Goal: Communication & Community: Answer question/provide support

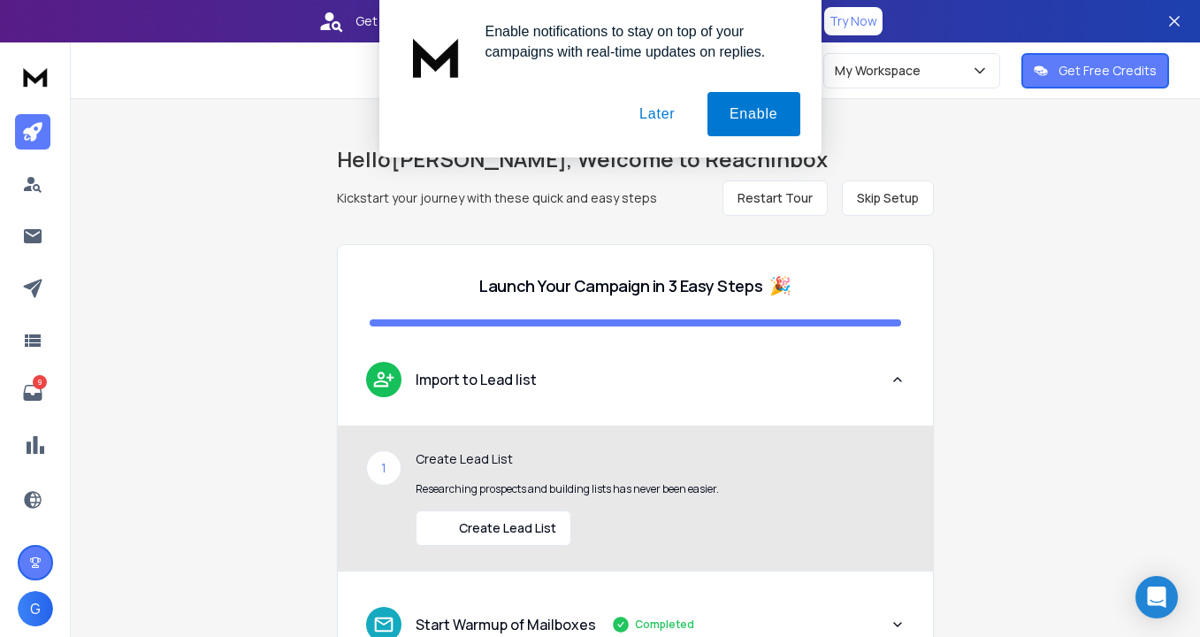
click at [667, 119] on button "Later" at bounding box center [657, 114] width 80 height 44
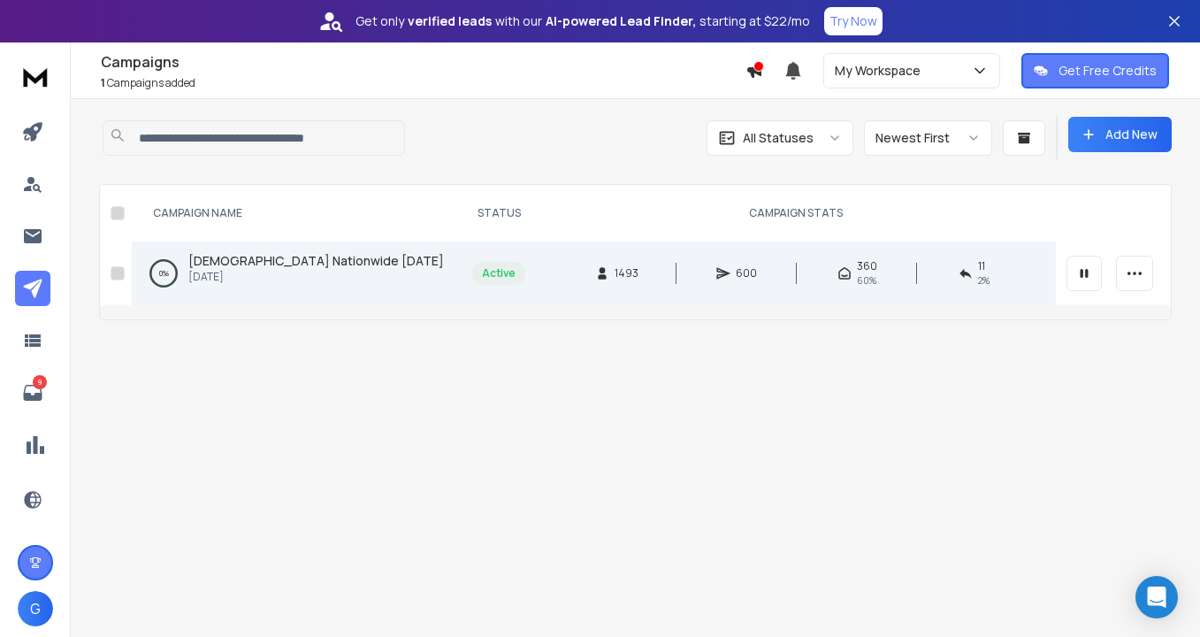
click at [385, 265] on span "[DEMOGRAPHIC_DATA] Nationwide [DATE]" at bounding box center [315, 260] width 255 height 17
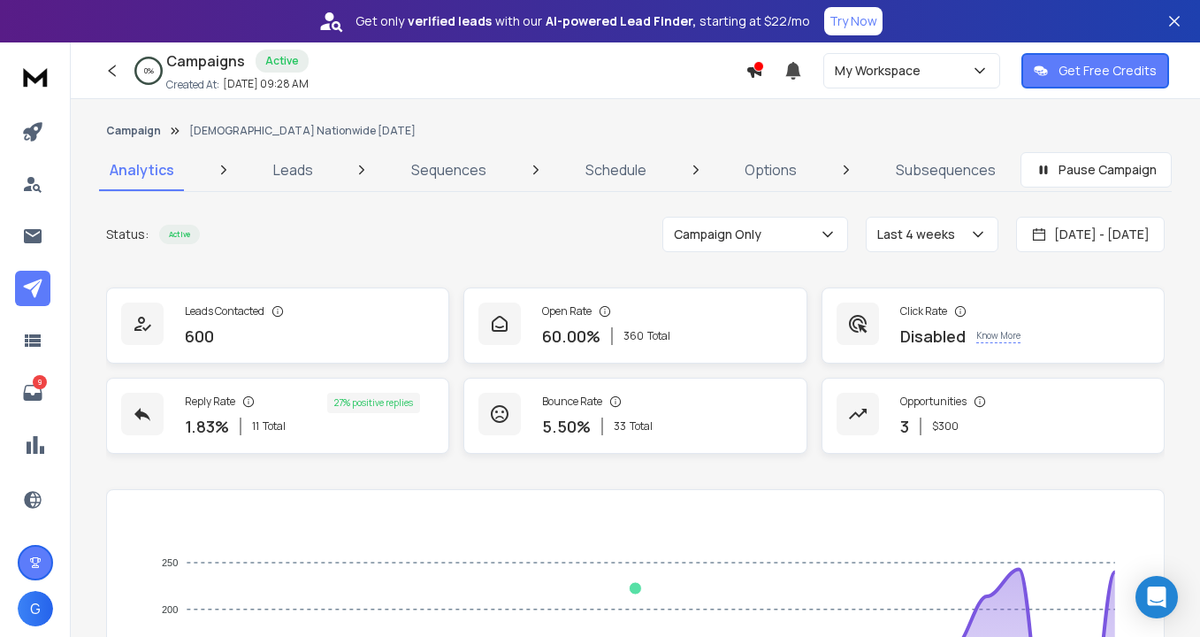
click at [59, 398] on div "9 G" at bounding box center [35, 342] width 71 height 601
click at [34, 387] on icon at bounding box center [32, 392] width 21 height 21
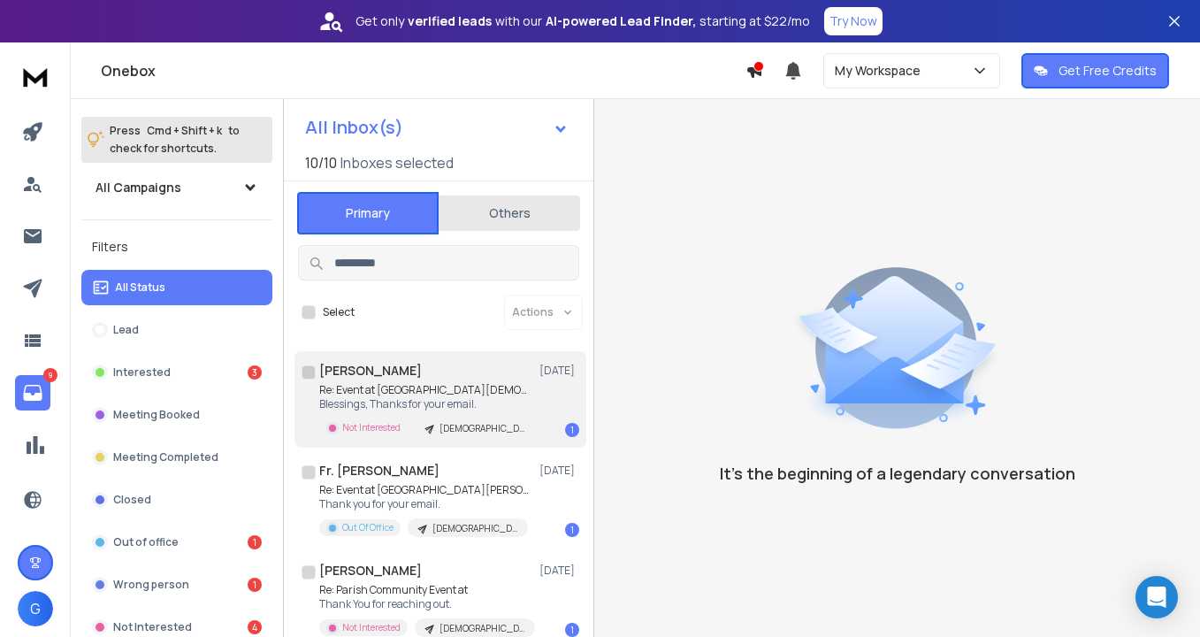
click at [447, 372] on div "[PERSON_NAME] [DATE]" at bounding box center [449, 371] width 260 height 18
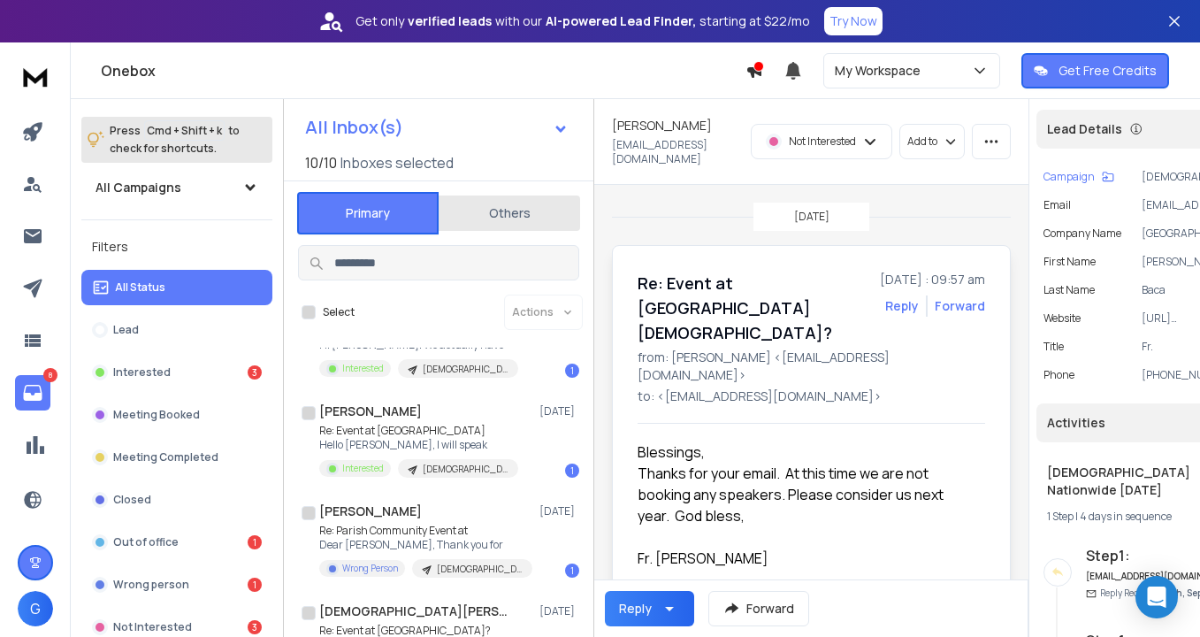
scroll to position [615, 0]
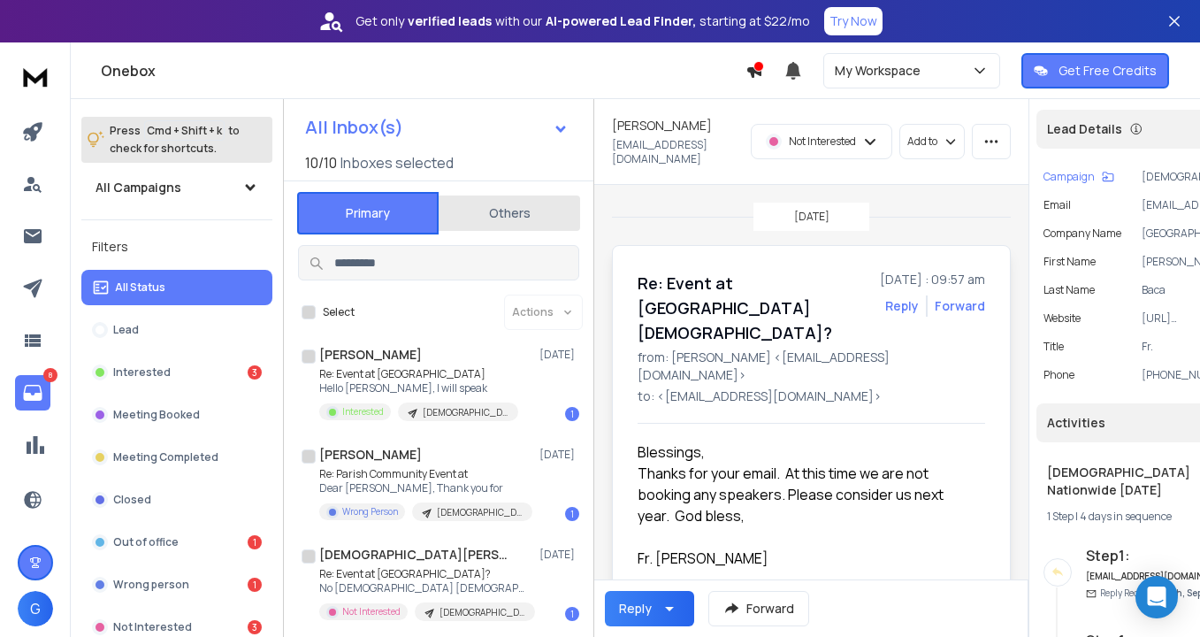
click at [557, 319] on div "Actions" at bounding box center [543, 311] width 79 height 35
click at [556, 308] on div "Actions" at bounding box center [543, 311] width 79 height 35
click at [305, 315] on button "SELECT THIS PAGE" at bounding box center [308, 312] width 14 height 14
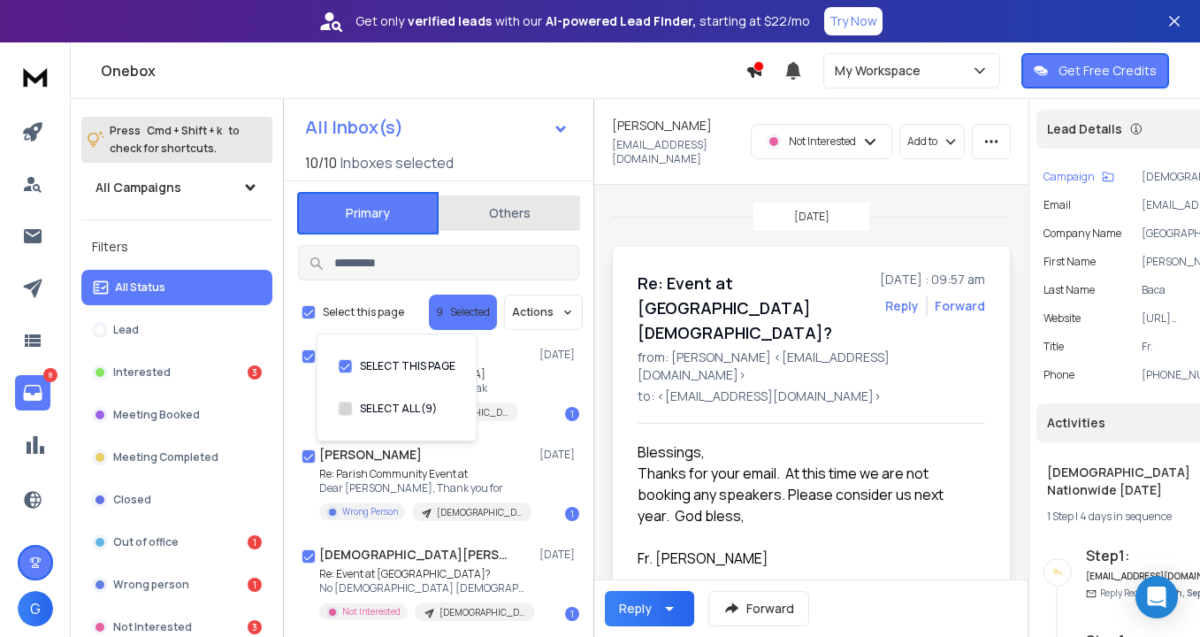
click at [358, 410] on div "SELECT ALL (9)" at bounding box center [397, 408] width 117 height 14
click at [347, 408] on button "SELECT THIS PAGE" at bounding box center [346, 408] width 14 height 14
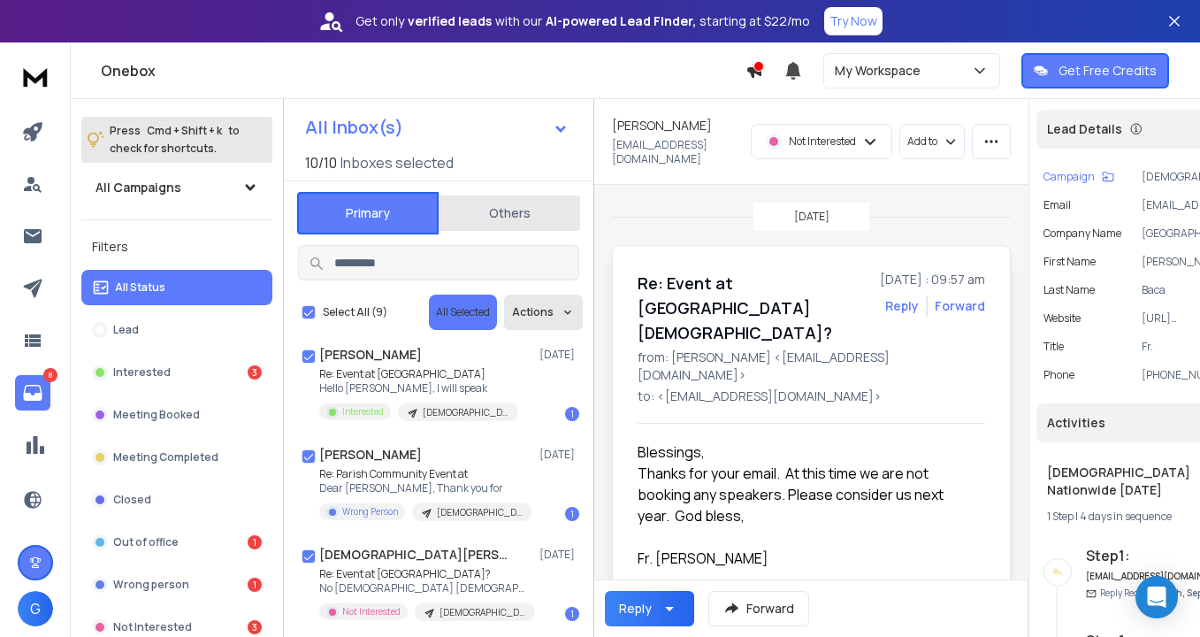
click at [533, 307] on p "Actions" at bounding box center [533, 312] width 42 height 14
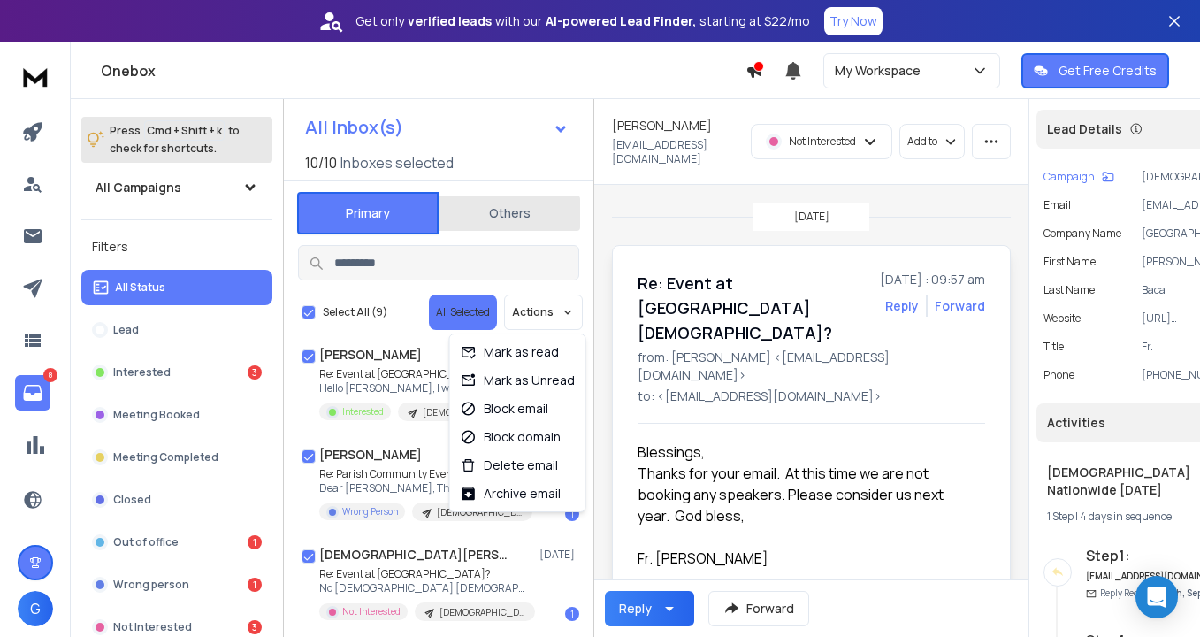
click at [467, 308] on p "All Selected" at bounding box center [463, 312] width 54 height 14
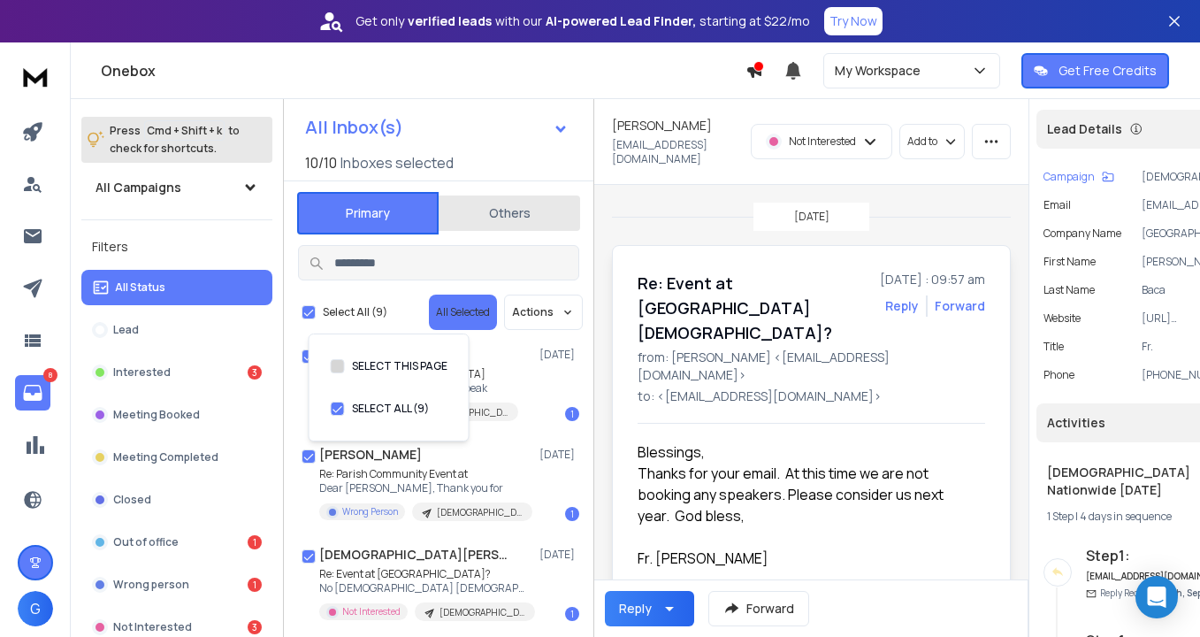
click at [312, 309] on button "SELECT THIS PAGE" at bounding box center [308, 312] width 14 height 14
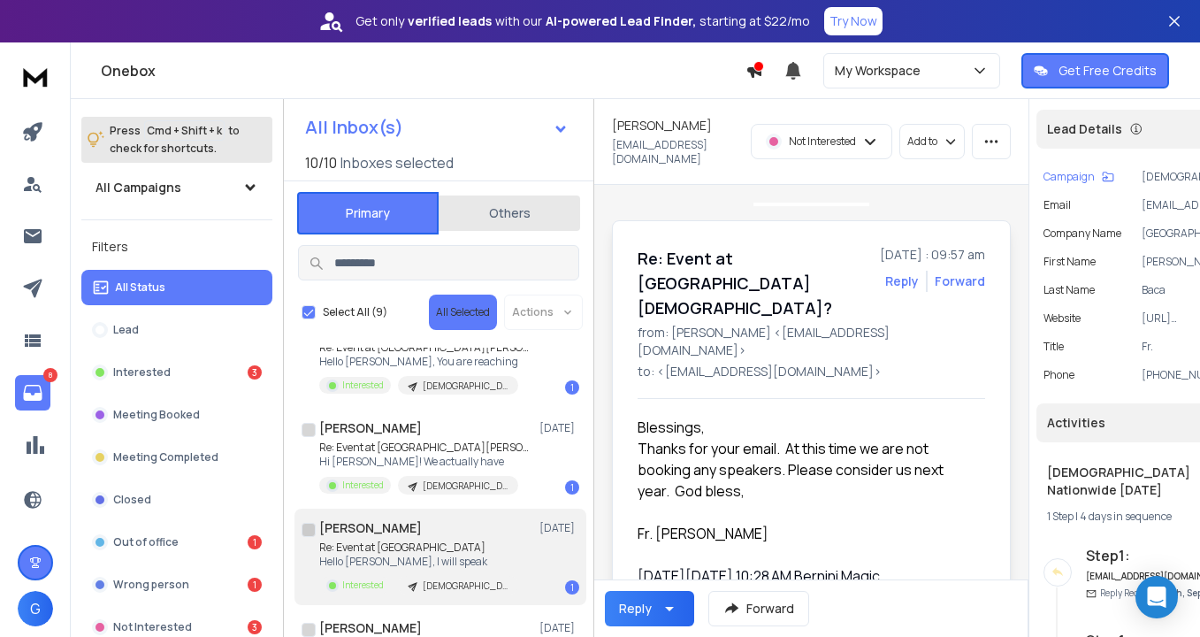
scroll to position [0, 0]
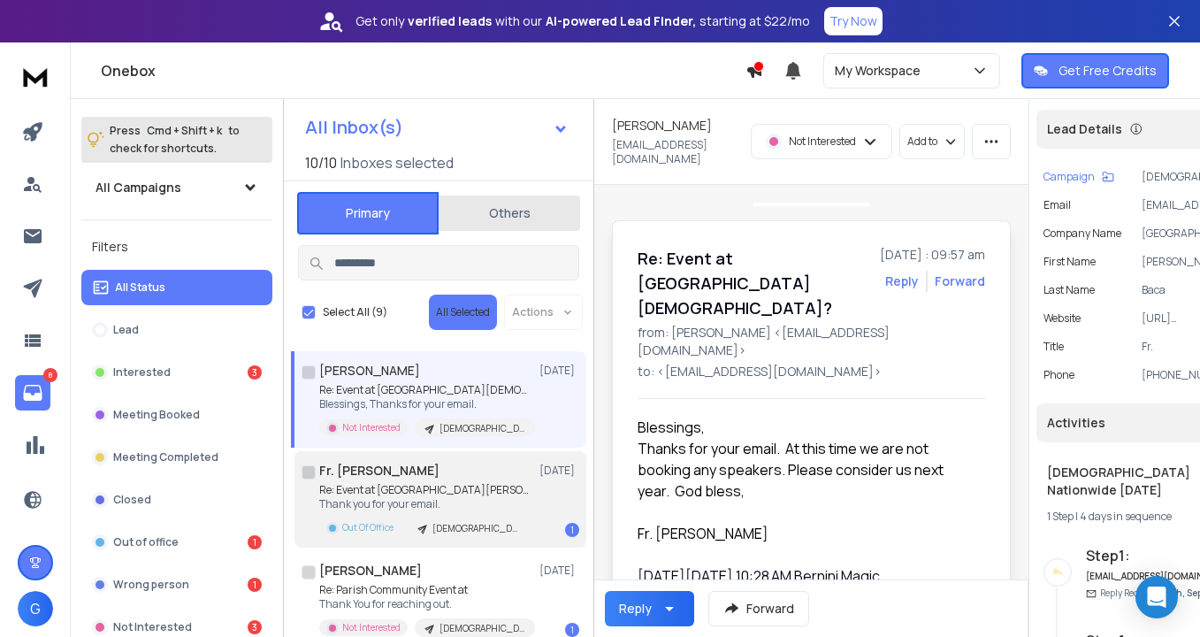
click at [499, 489] on p "Re: Event at [GEOGRAPHIC_DATA][PERSON_NAME]" at bounding box center [425, 490] width 212 height 14
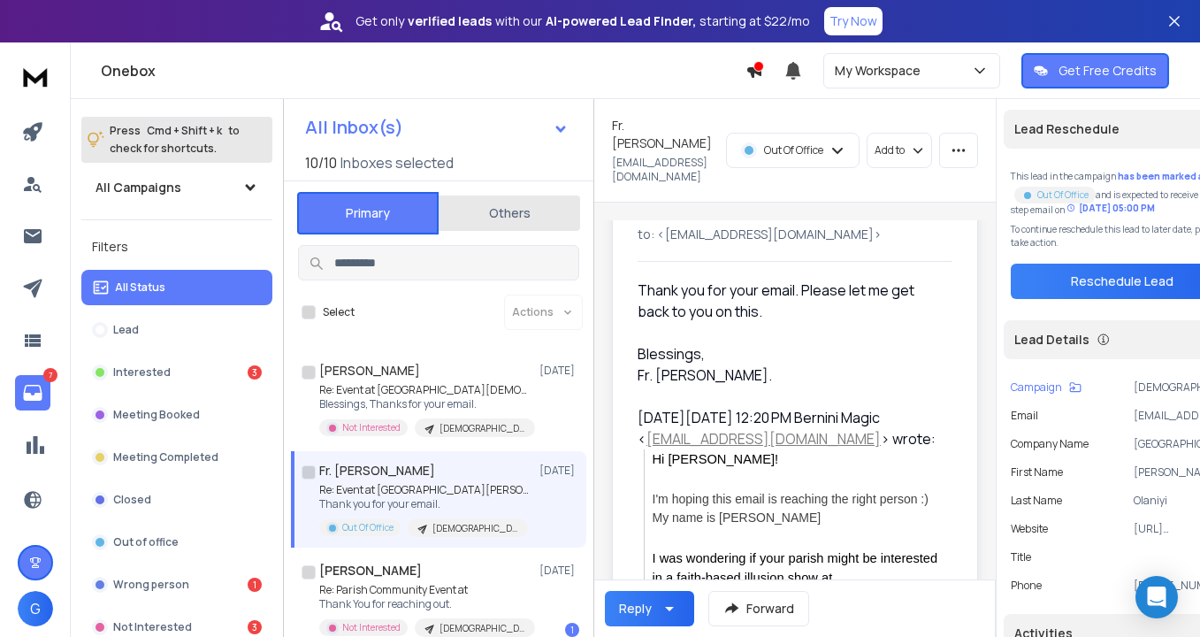
scroll to position [118, 0]
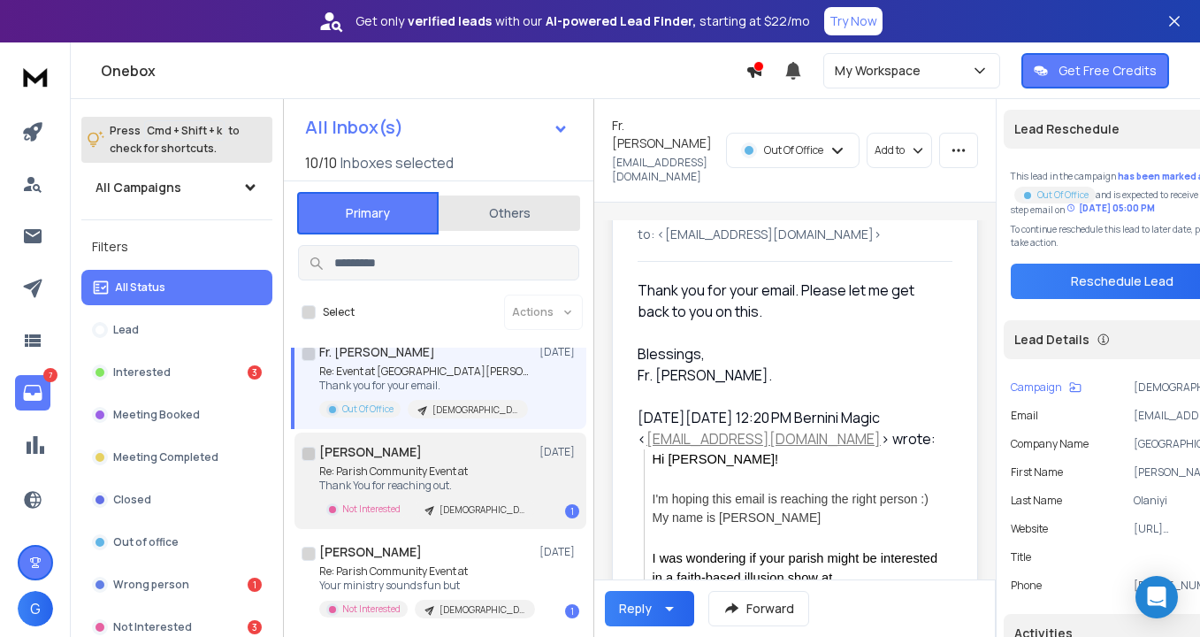
click at [435, 456] on div "[PERSON_NAME] [DATE]" at bounding box center [449, 452] width 260 height 18
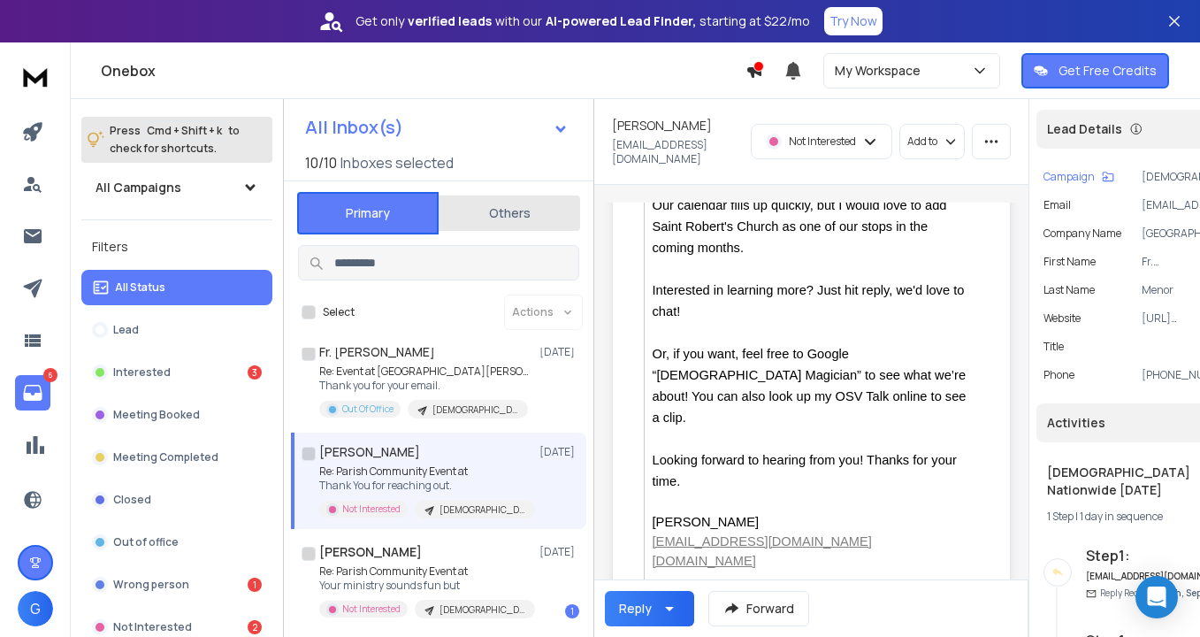
scroll to position [0, 0]
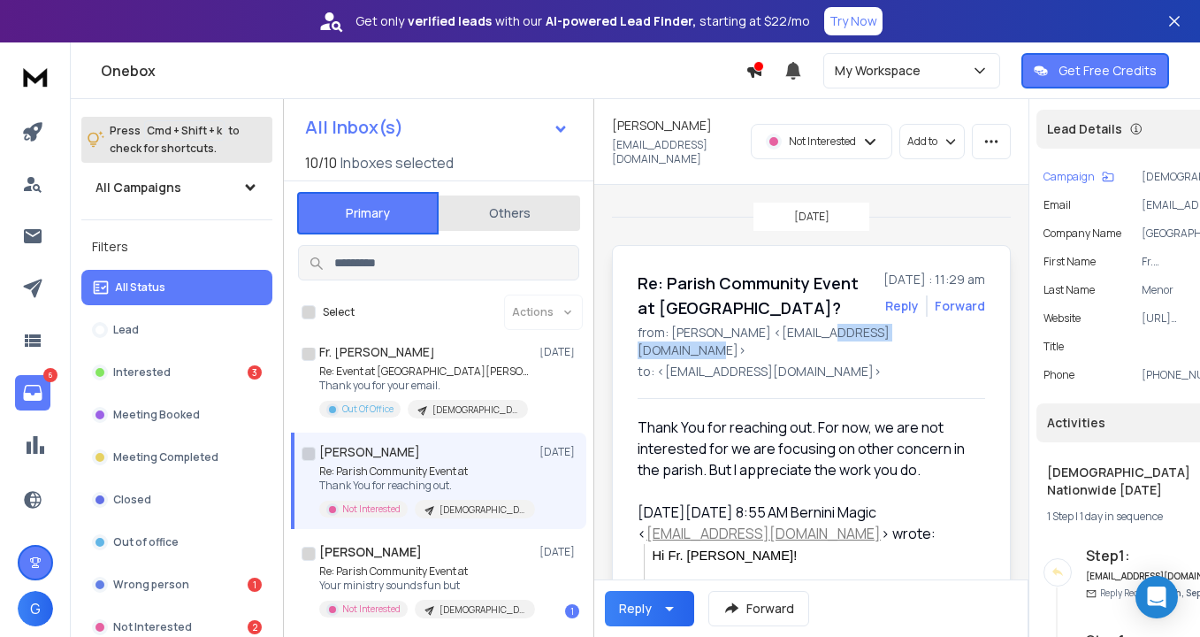
drag, startPoint x: 810, startPoint y: 339, endPoint x: 912, endPoint y: 344, distance: 102.6
click at [912, 344] on p "from: [PERSON_NAME] <[EMAIL_ADDRESS][DOMAIN_NAME]>" at bounding box center [810, 341] width 347 height 35
copy p "[DOMAIN_NAME]"
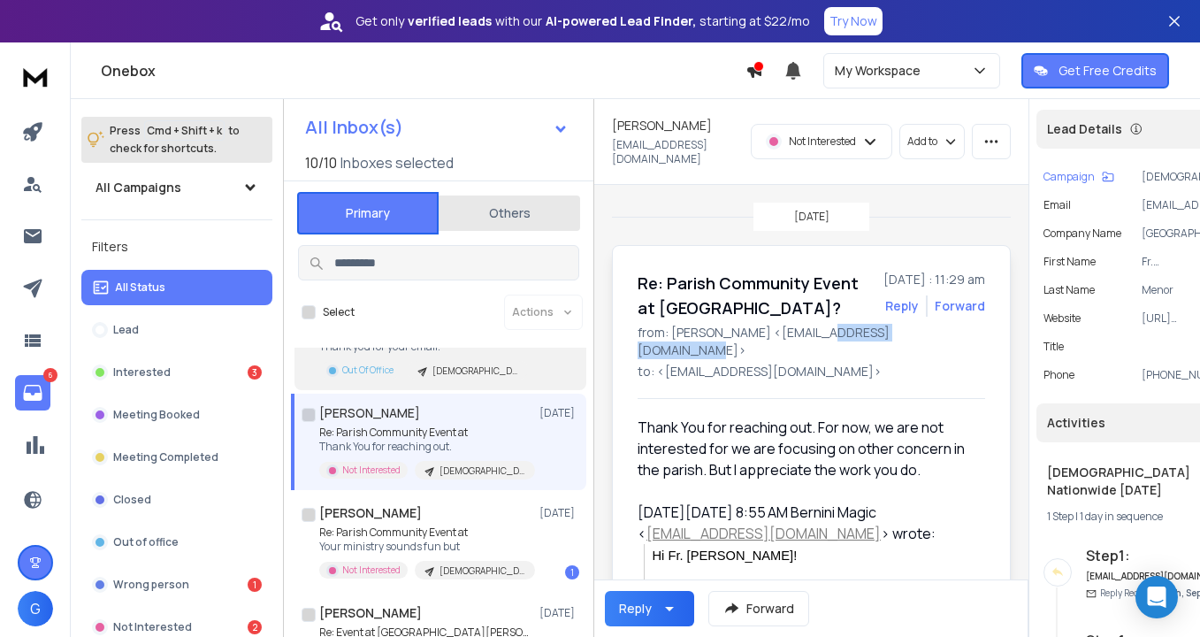
scroll to position [184, 0]
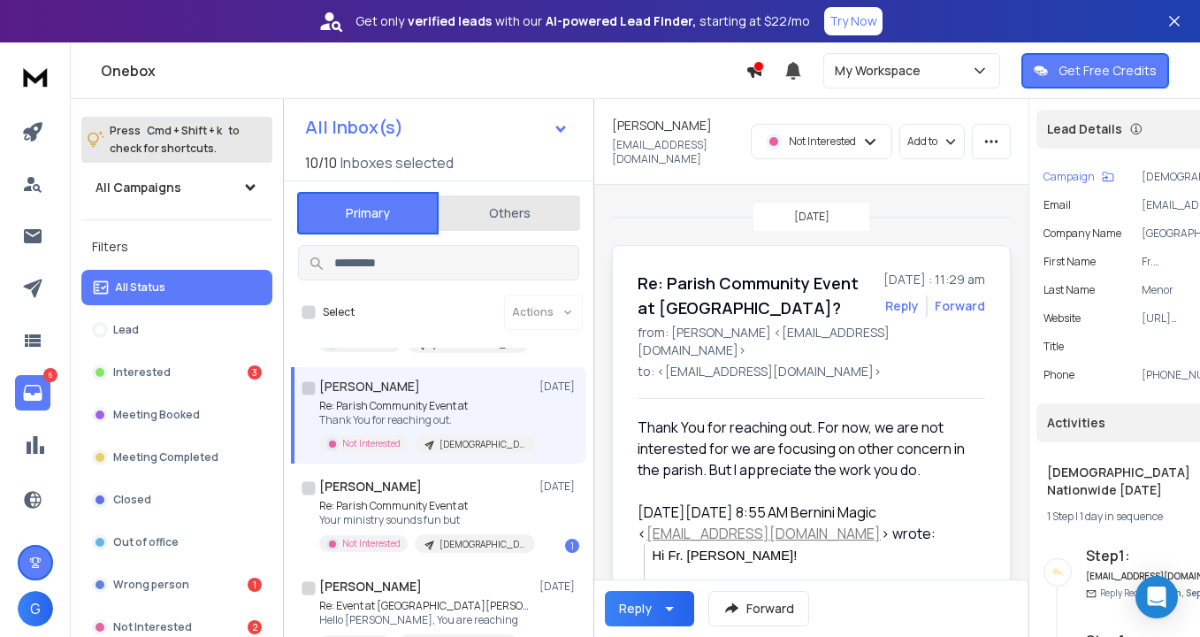
click at [498, 408] on p "Re: Parish Community Event at" at bounding box center [425, 406] width 212 height 14
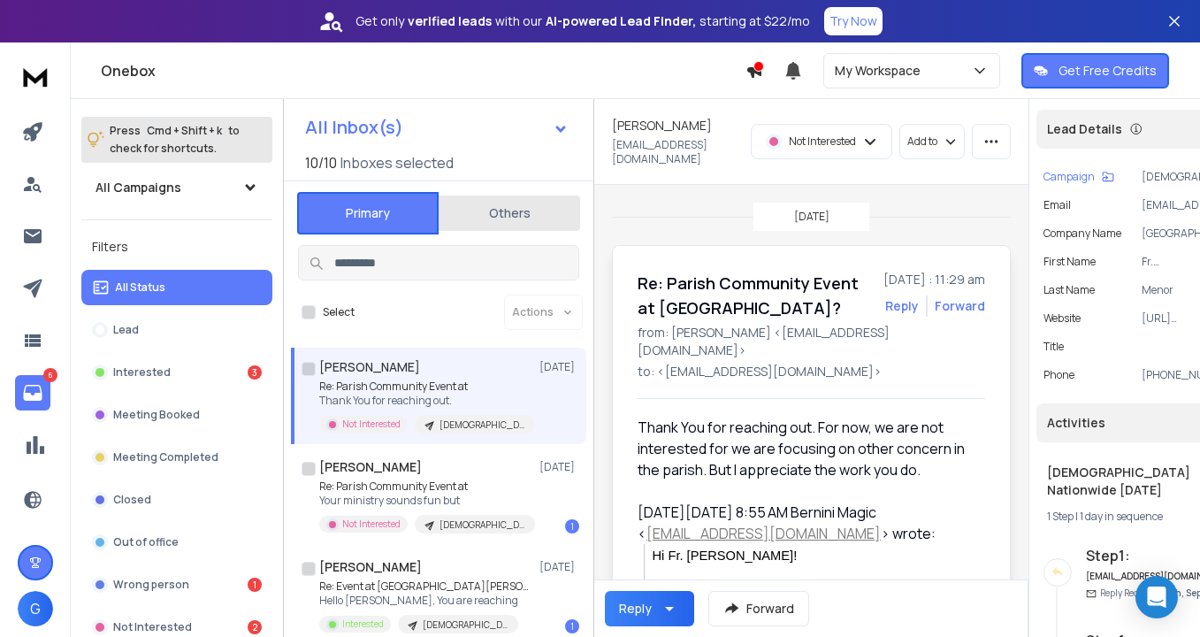
scroll to position [208, 0]
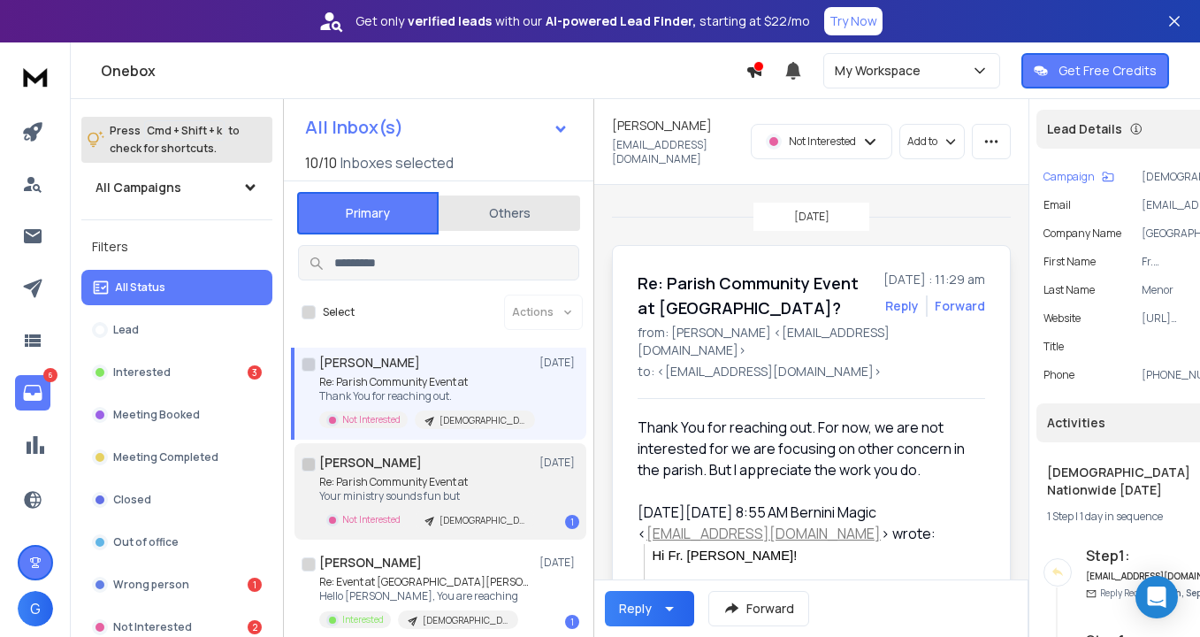
click at [484, 478] on p "Re: Parish Community Event at" at bounding box center [425, 482] width 212 height 14
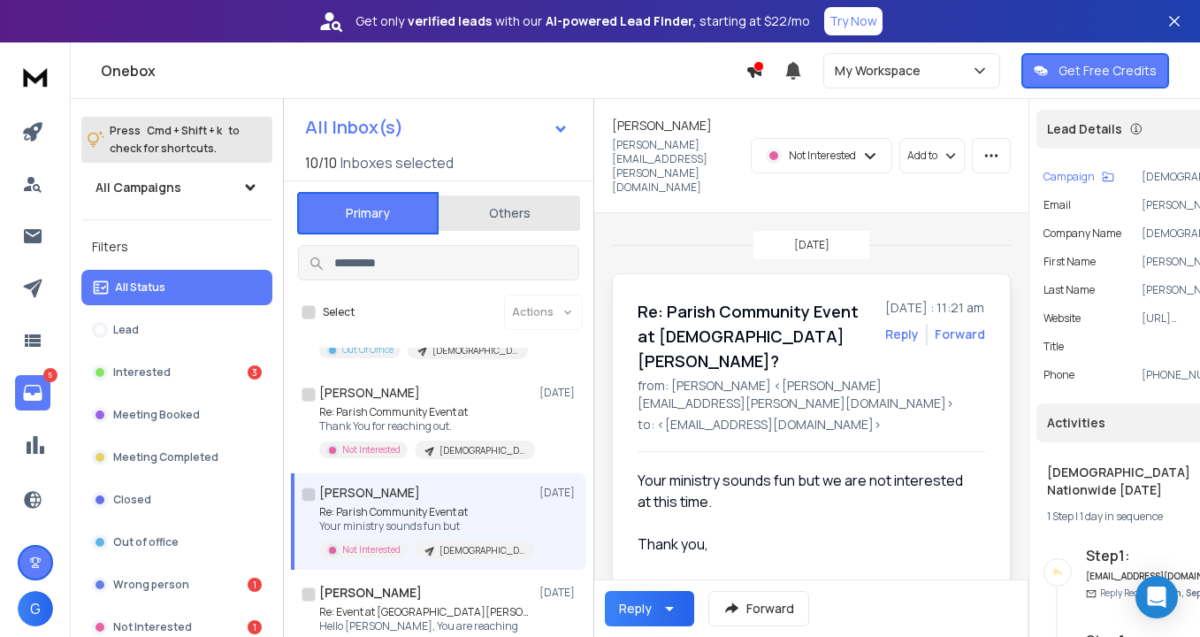
scroll to position [174, 0]
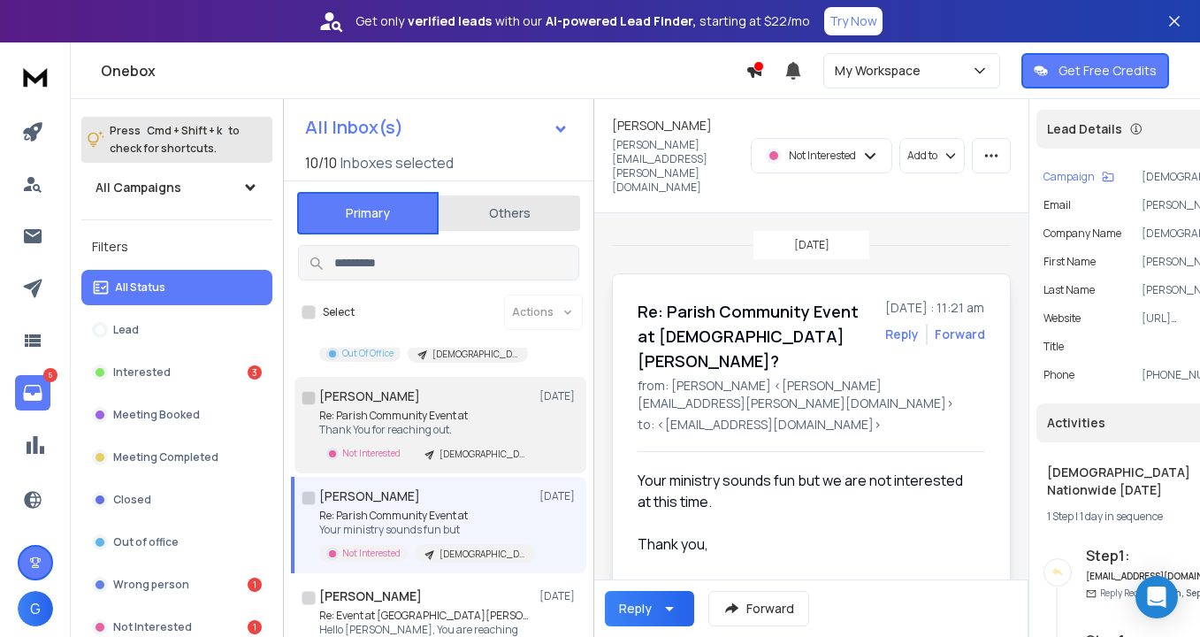
click at [465, 432] on p "Thank You for reaching out." at bounding box center [425, 430] width 212 height 14
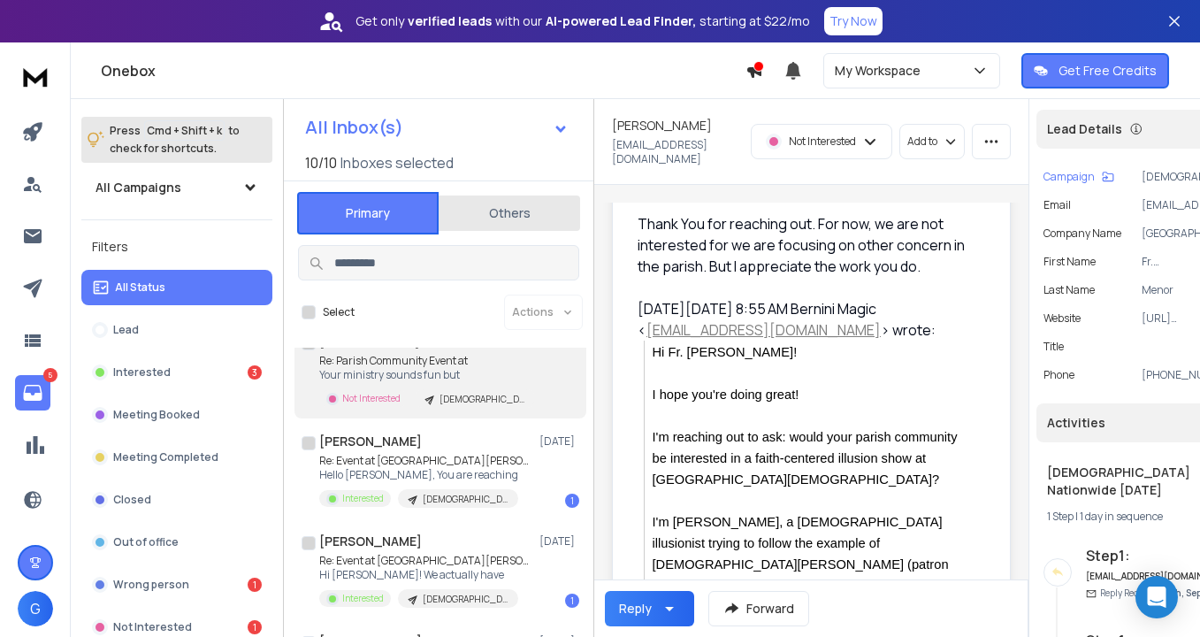
scroll to position [331, 0]
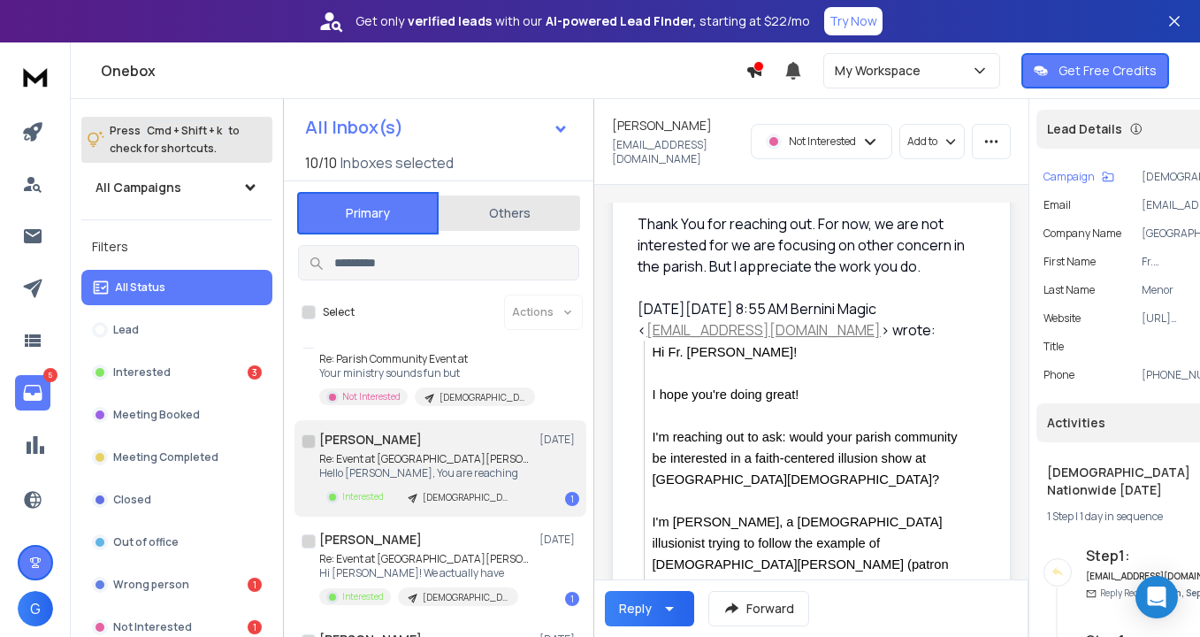
click at [431, 458] on p "Re: Event at [GEOGRAPHIC_DATA][PERSON_NAME]" at bounding box center [425, 459] width 212 height 14
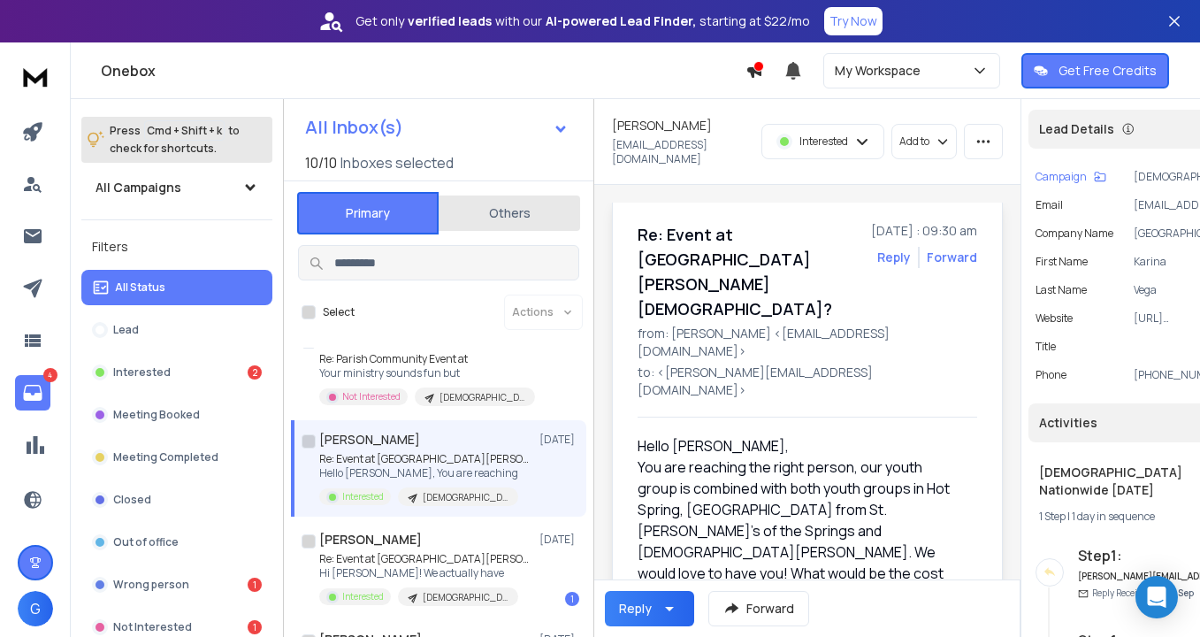
scroll to position [53, 0]
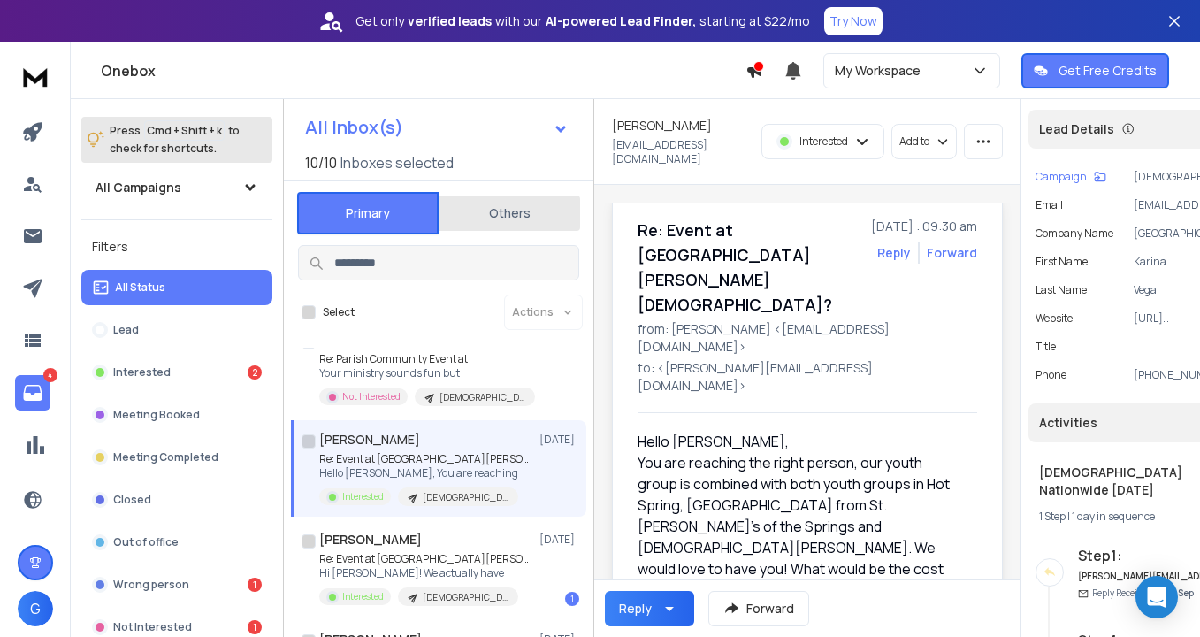
click at [830, 359] on p "to: <[PERSON_NAME][EMAIL_ADDRESS][DOMAIN_NAME]>" at bounding box center [806, 376] width 339 height 35
drag, startPoint x: 746, startPoint y: 290, endPoint x: 884, endPoint y: 290, distance: 137.9
click at [885, 320] on p "from: [PERSON_NAME] <[EMAIL_ADDRESS][DOMAIN_NAME]>" at bounding box center [806, 337] width 339 height 35
click at [917, 257] on div "Re: Event at [GEOGRAPHIC_DATA][PERSON_NAME][DEMOGRAPHIC_DATA]? [DATE] : 09:30 a…" at bounding box center [806, 266] width 339 height 99
click at [917, 248] on div "Reply Forward" at bounding box center [924, 252] width 106 height 21
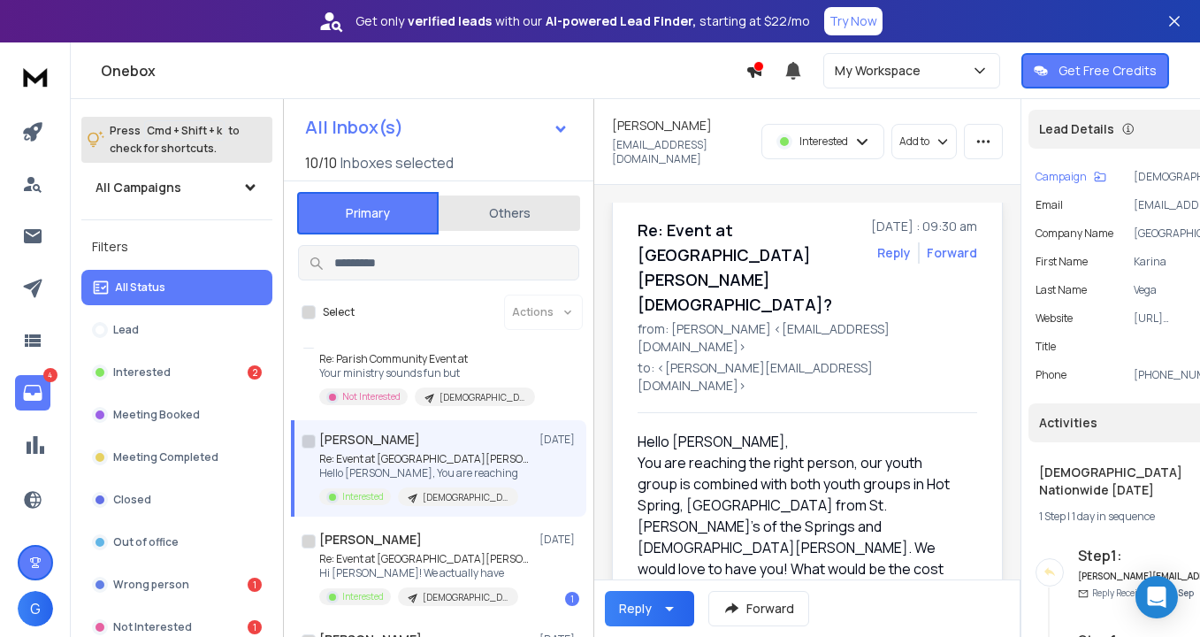
click at [911, 244] on button "Reply" at bounding box center [894, 253] width 34 height 18
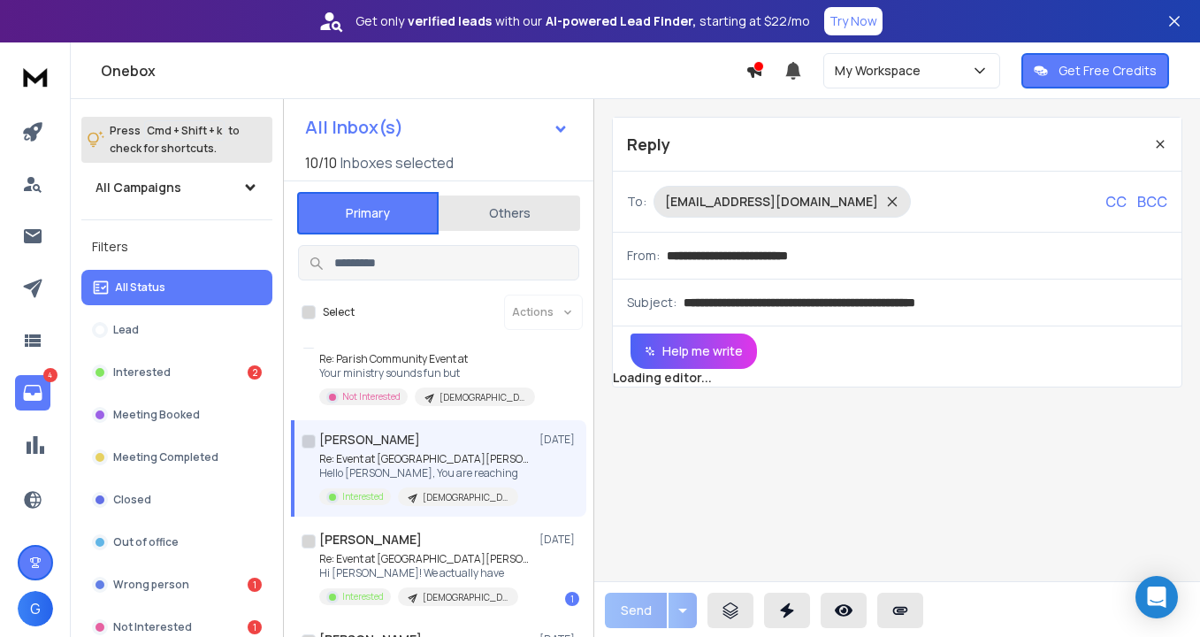
click at [800, 267] on div "**********" at bounding box center [897, 256] width 568 height 46
click at [799, 249] on input "**********" at bounding box center [917, 256] width 500 height 18
click at [798, 250] on input "**********" at bounding box center [917, 256] width 500 height 18
type input "*"
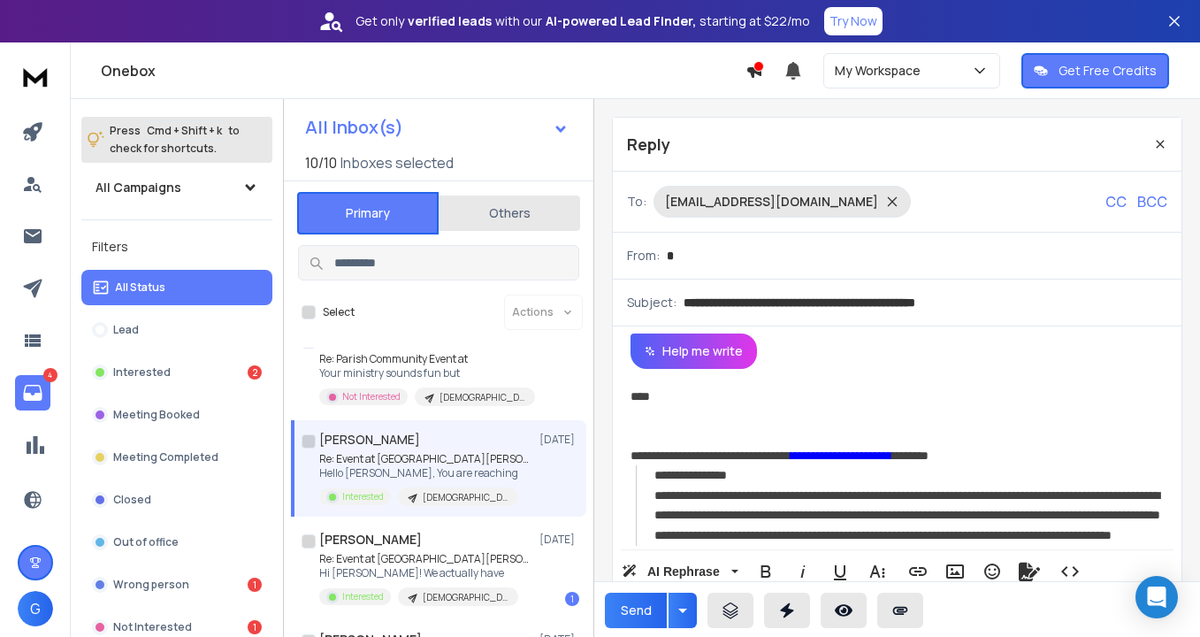
click at [736, 259] on input "*" at bounding box center [917, 256] width 500 height 18
type input "**********"
click at [707, 379] on div "**********" at bounding box center [897, 457] width 568 height 177
click at [657, 393] on div "****" at bounding box center [894, 395] width 528 height 19
click at [657, 394] on div "****" at bounding box center [894, 395] width 528 height 19
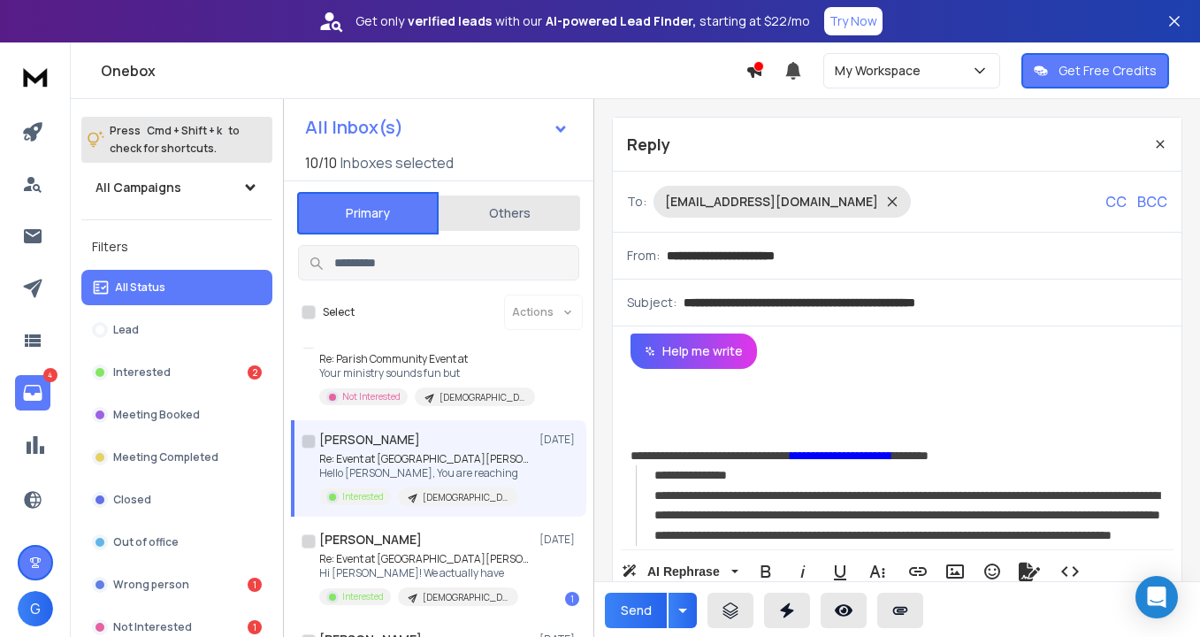
click at [1155, 144] on icon at bounding box center [1160, 144] width 14 height 14
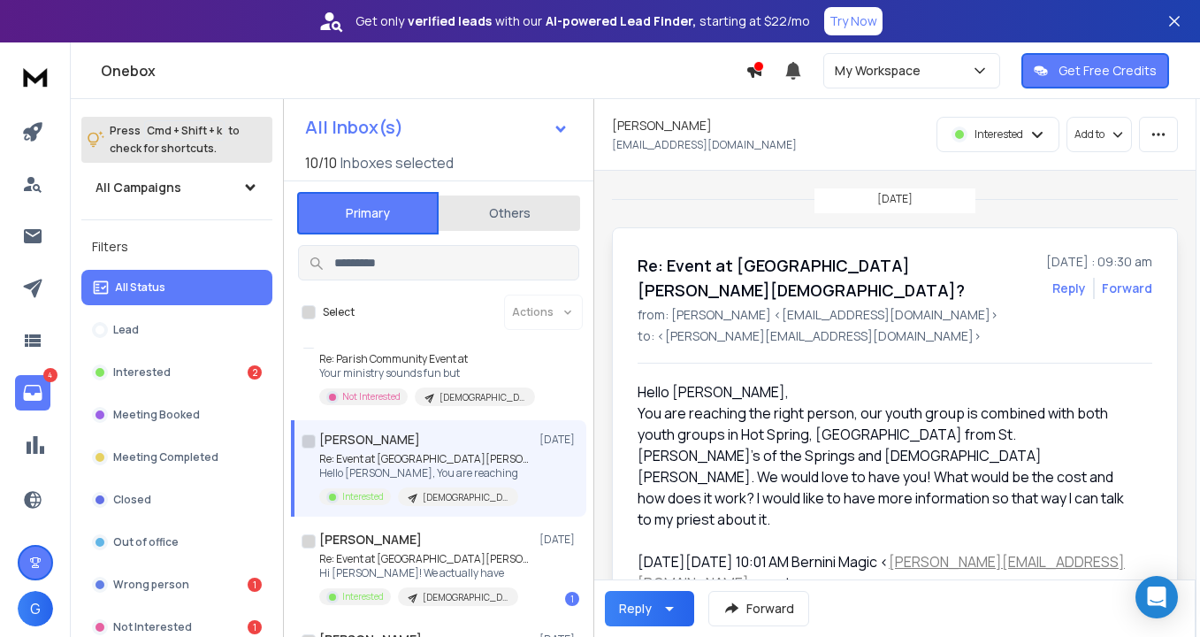
scroll to position [6, 0]
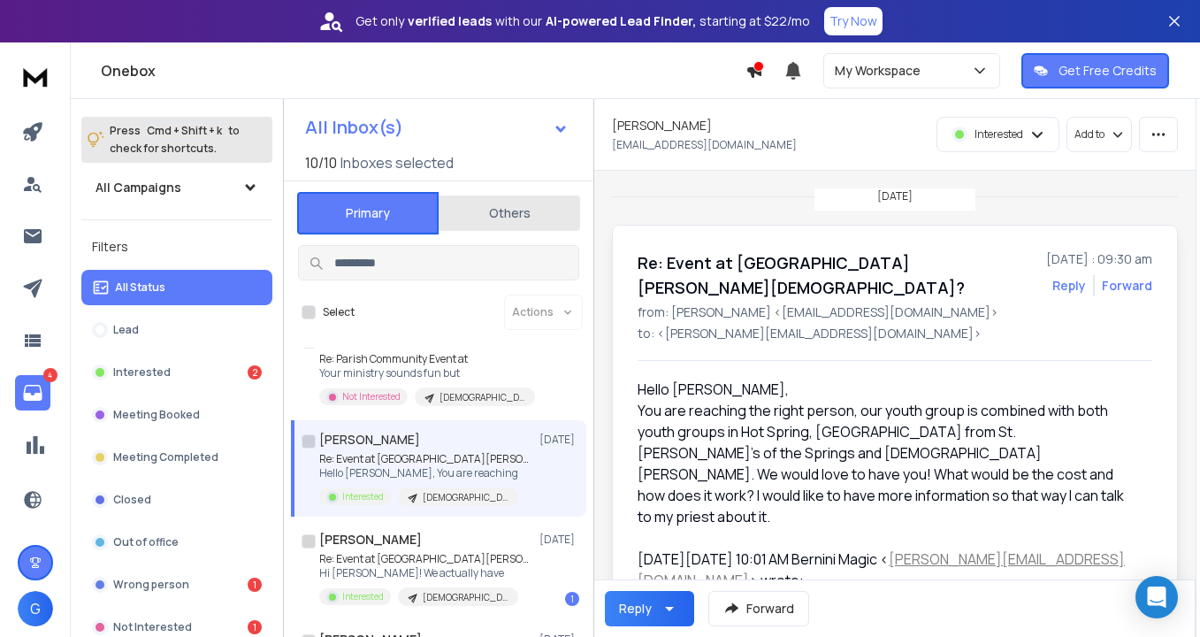
click at [1052, 281] on button "Reply" at bounding box center [1069, 286] width 34 height 18
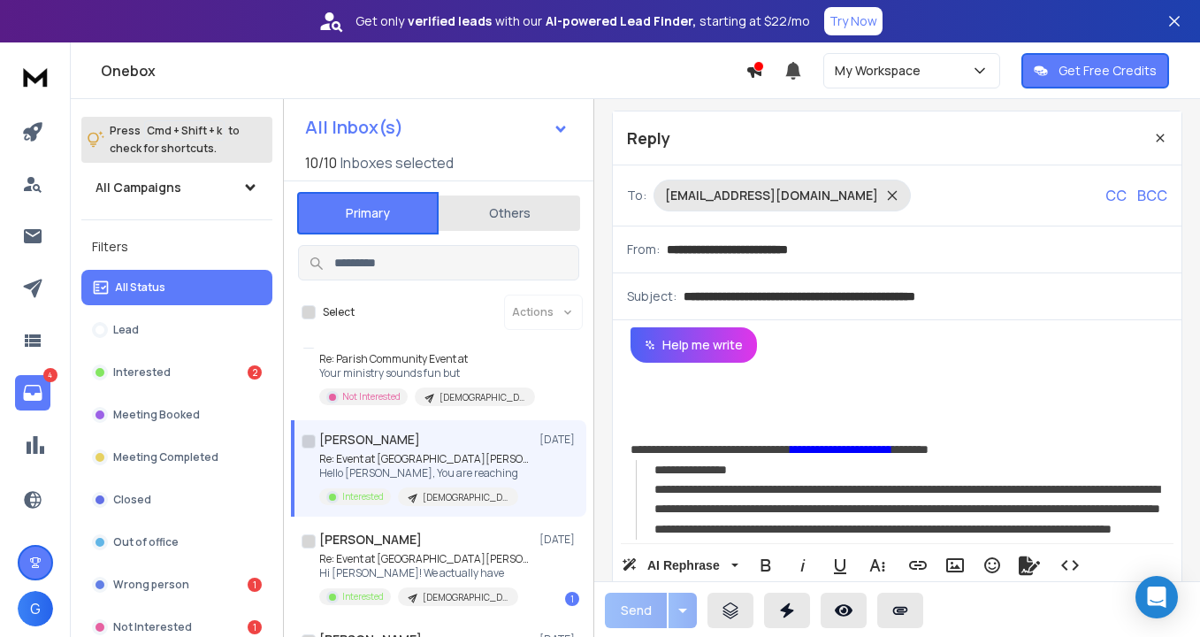
scroll to position [0, 0]
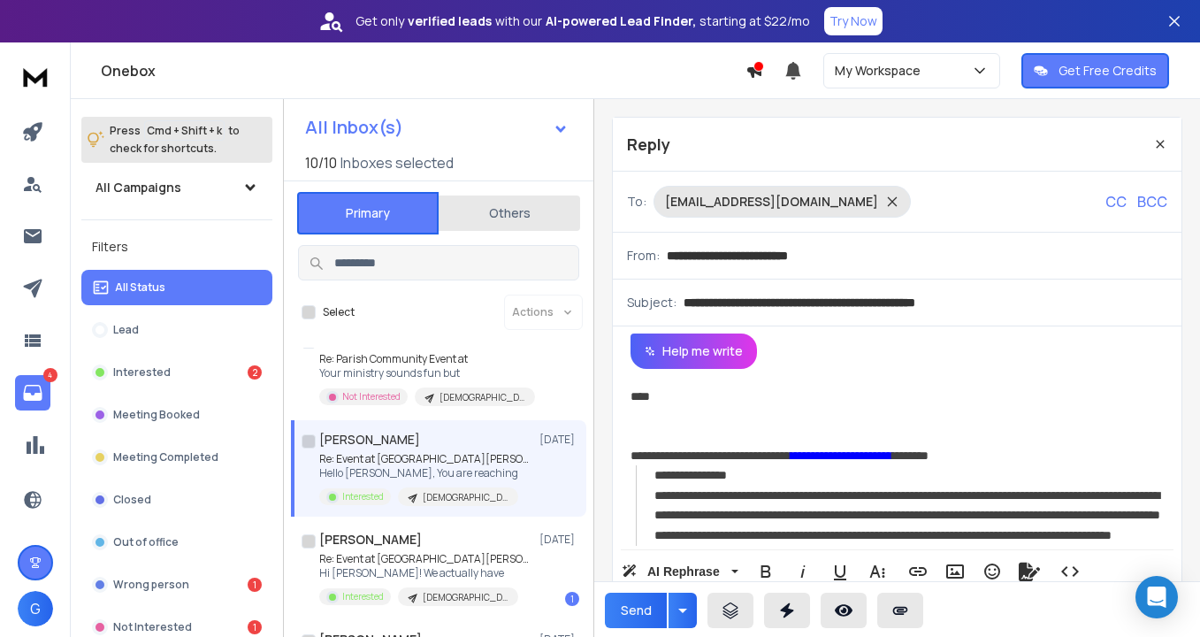
click at [697, 256] on input "**********" at bounding box center [917, 256] width 500 height 18
click at [888, 202] on icon at bounding box center [893, 202] width 10 height 10
click at [1153, 141] on icon at bounding box center [1160, 144] width 14 height 14
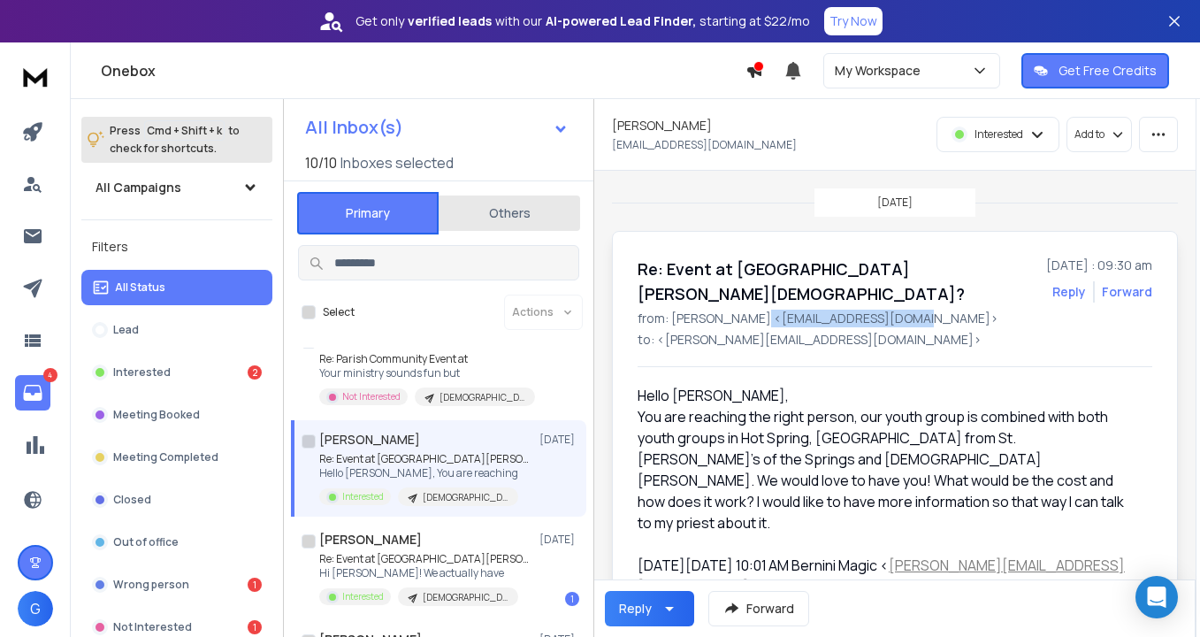
drag, startPoint x: 747, startPoint y: 319, endPoint x: 901, endPoint y: 321, distance: 153.8
click at [901, 321] on p "from: [PERSON_NAME] <[EMAIL_ADDRESS][DOMAIN_NAME]>" at bounding box center [894, 318] width 515 height 18
copy p "[EMAIL_ADDRESS][DOMAIN_NAME]"
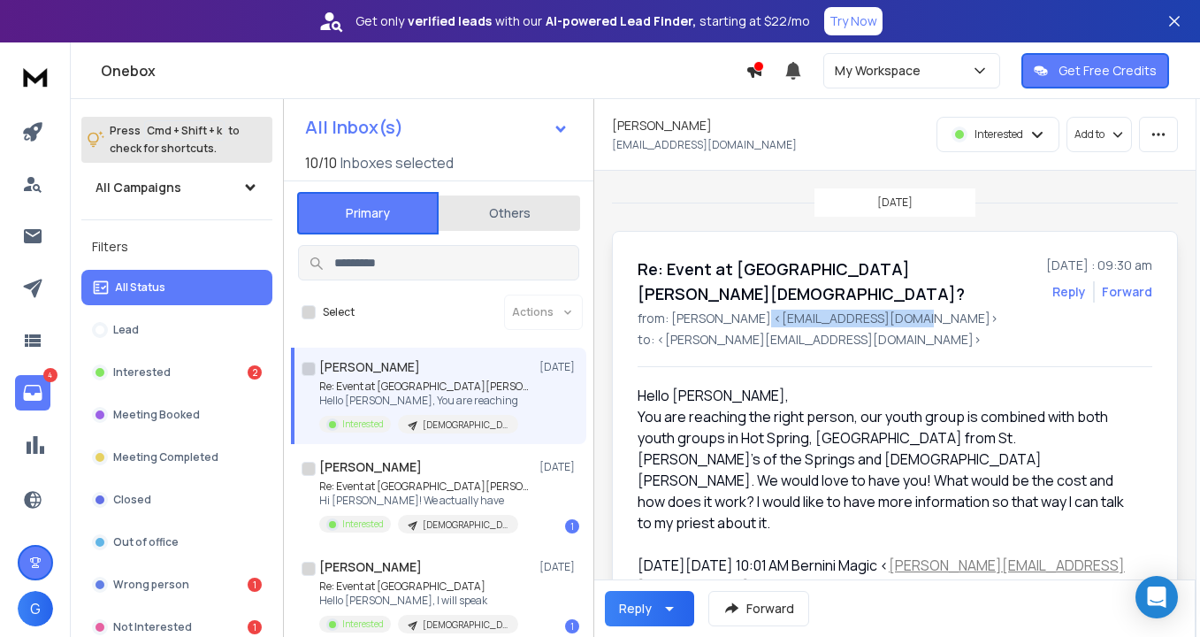
scroll to position [406, 0]
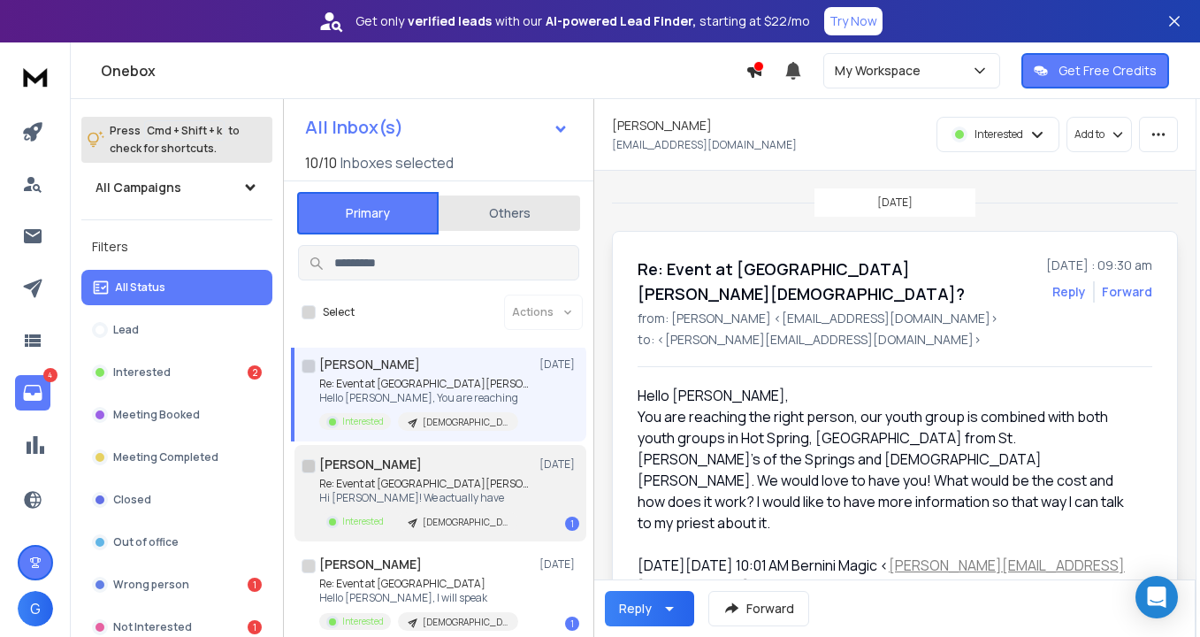
click at [422, 473] on div "[PERSON_NAME] [DATE] Re: Event at [GEOGRAPHIC_DATA][PERSON_NAME] Hi [PERSON_NAM…" at bounding box center [449, 492] width 260 height 75
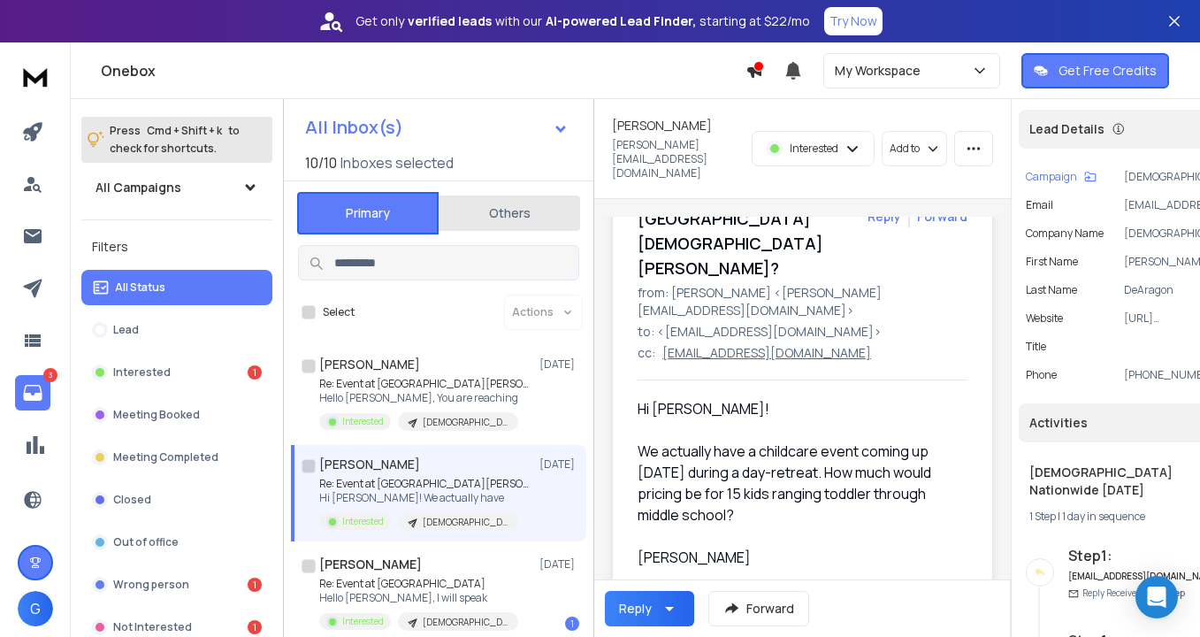
scroll to position [95, 0]
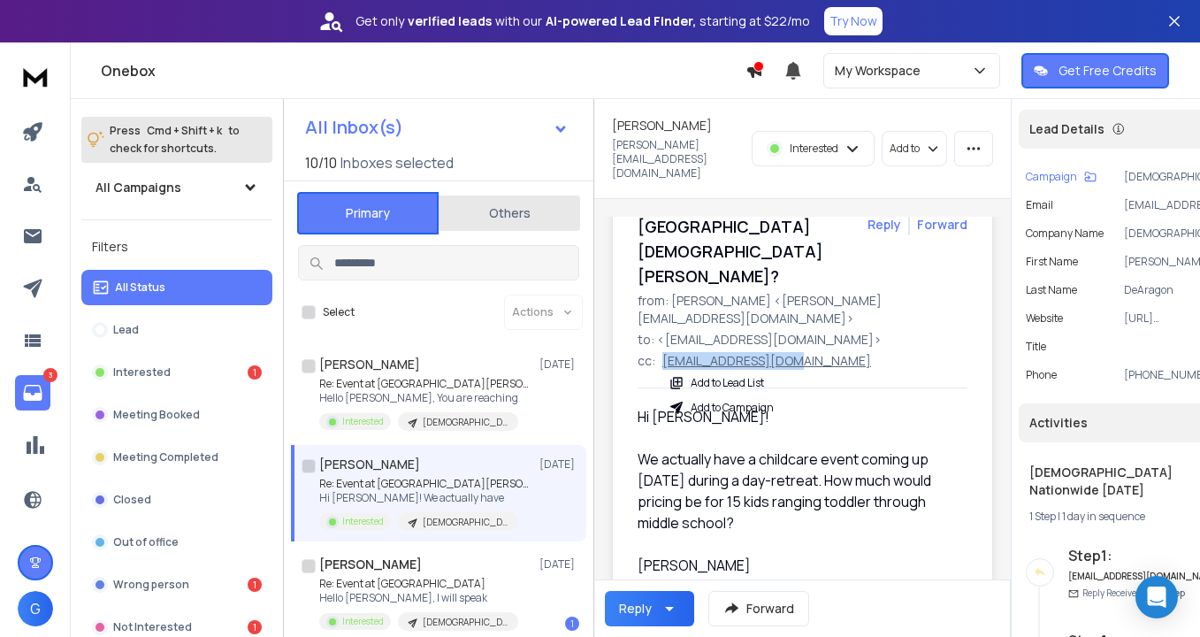
drag, startPoint x: 798, startPoint y: 290, endPoint x: 660, endPoint y: 286, distance: 138.0
click at [660, 352] on div "cc: [EMAIL_ADDRESS][DOMAIN_NAME] Add to Lead List Add to Campaign" at bounding box center [802, 361] width 330 height 18
copy p "[EMAIL_ADDRESS][DOMAIN_NAME]"
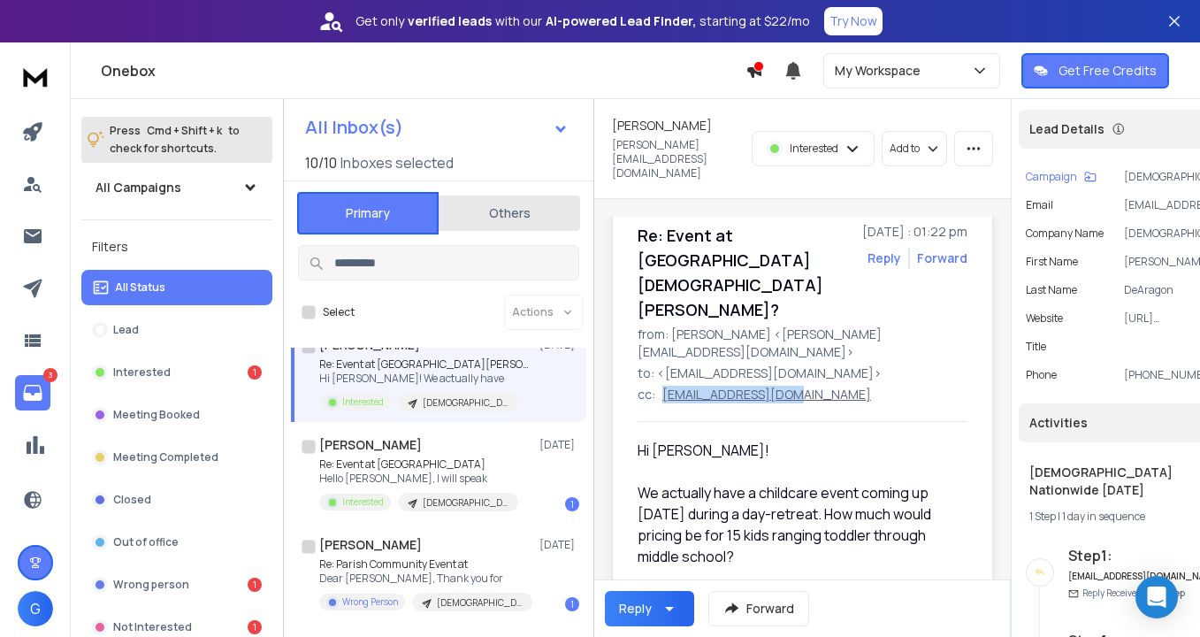
scroll to position [530, 0]
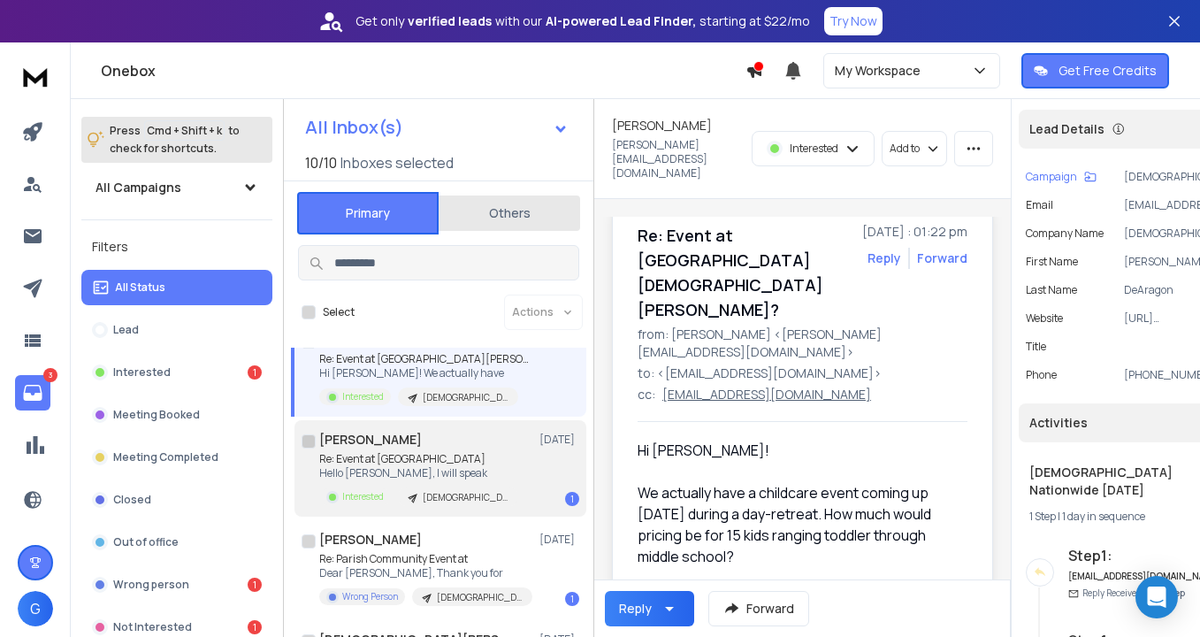
click at [496, 463] on p "Re: Event at [GEOGRAPHIC_DATA]" at bounding box center [418, 459] width 199 height 14
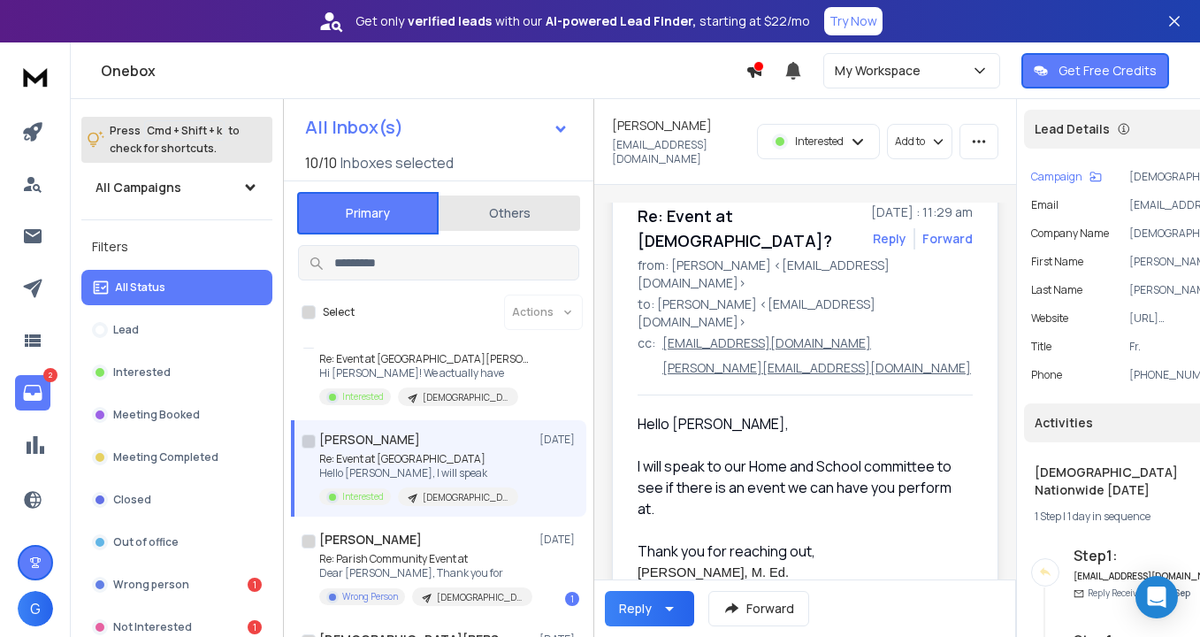
scroll to position [68, 0]
click at [673, 609] on icon "button" at bounding box center [669, 608] width 21 height 21
click at [673, 570] on p "Reply All" at bounding box center [659, 563] width 49 height 18
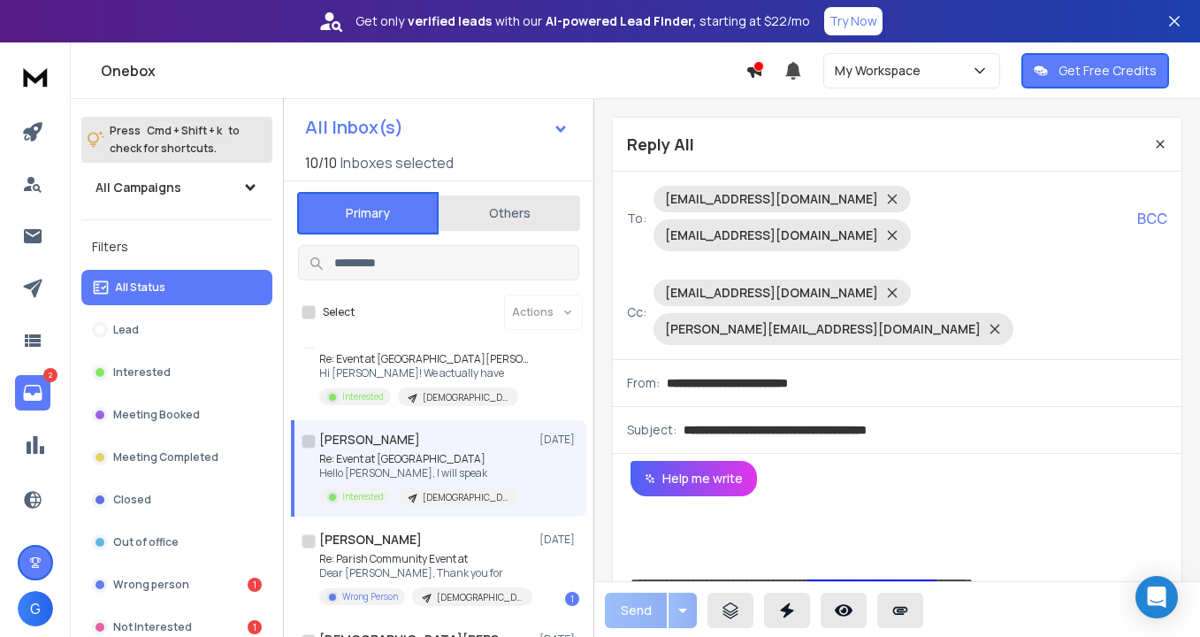
click at [883, 296] on div "[EMAIL_ADDRESS][DOMAIN_NAME] [PERSON_NAME][EMAIL_ADDRESS][DOMAIN_NAME]" at bounding box center [910, 311] width 514 height 65
click at [1156, 138] on icon at bounding box center [1160, 144] width 14 height 14
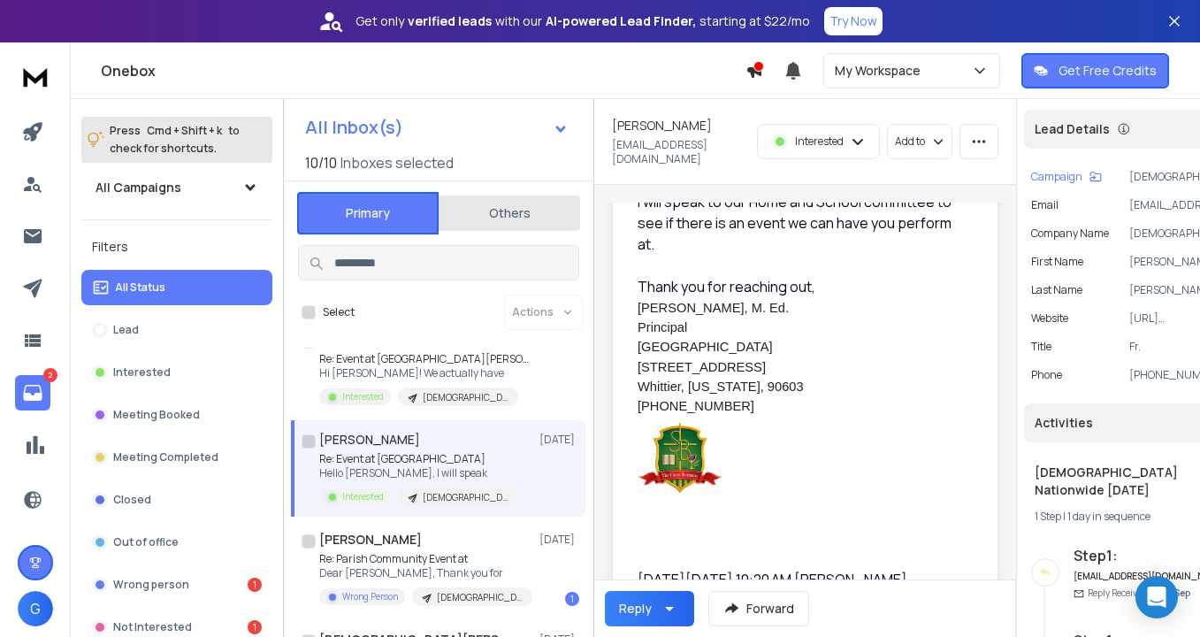
scroll to position [319, 0]
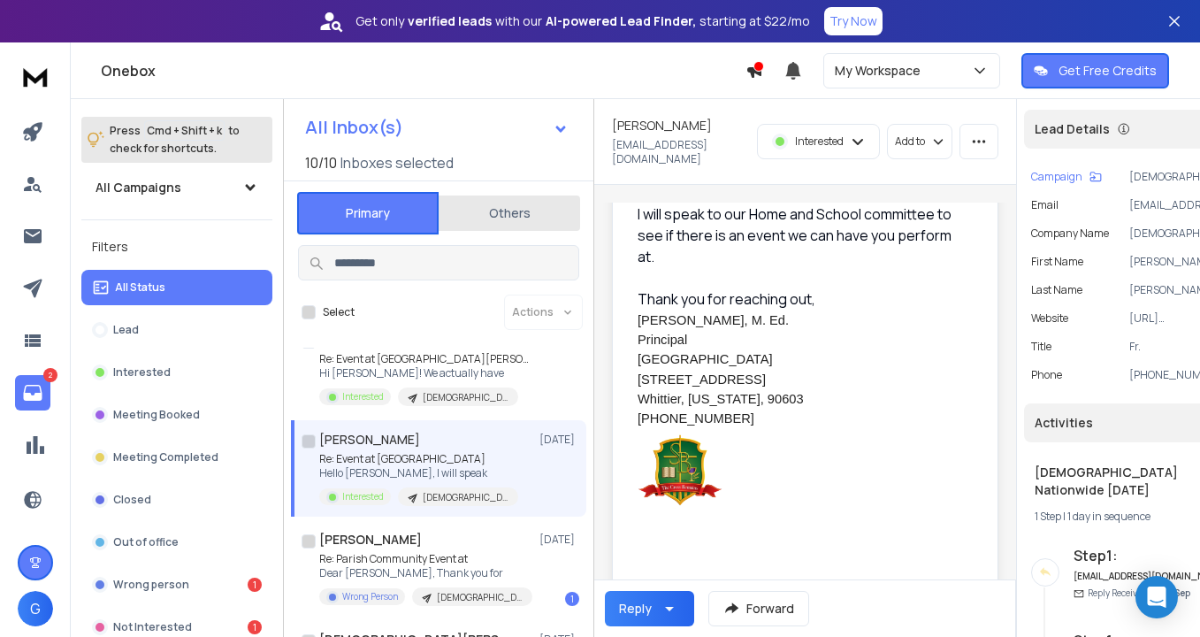
click at [667, 607] on icon "button" at bounding box center [669, 608] width 9 height 4
click at [651, 561] on p "Reply All" at bounding box center [659, 563] width 49 height 18
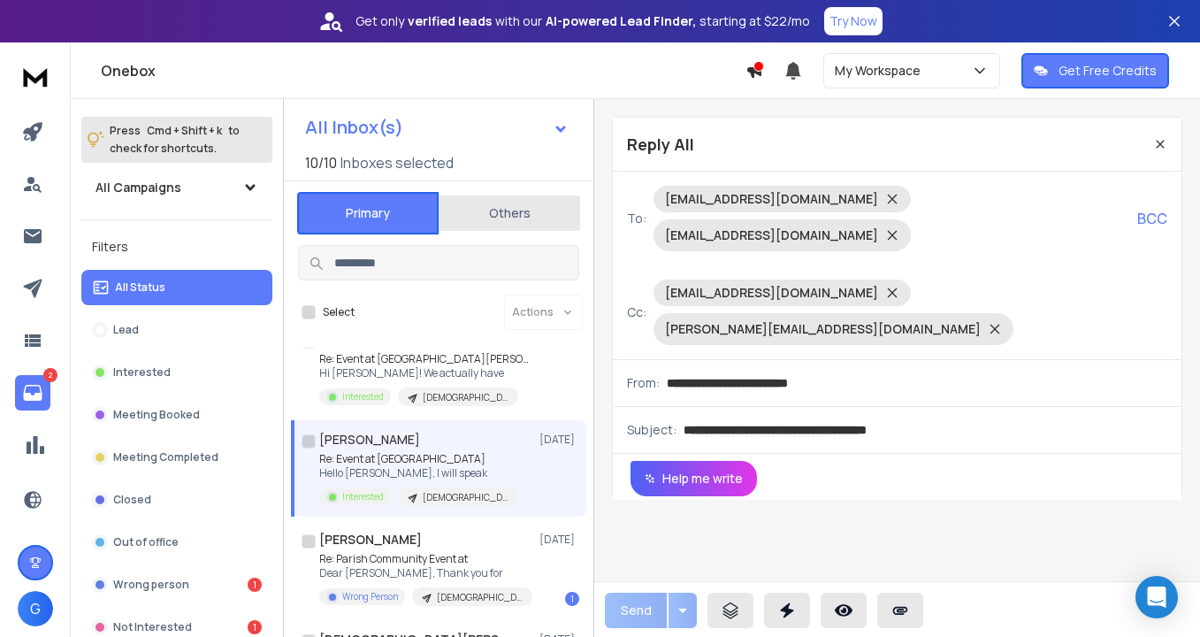
scroll to position [0, 0]
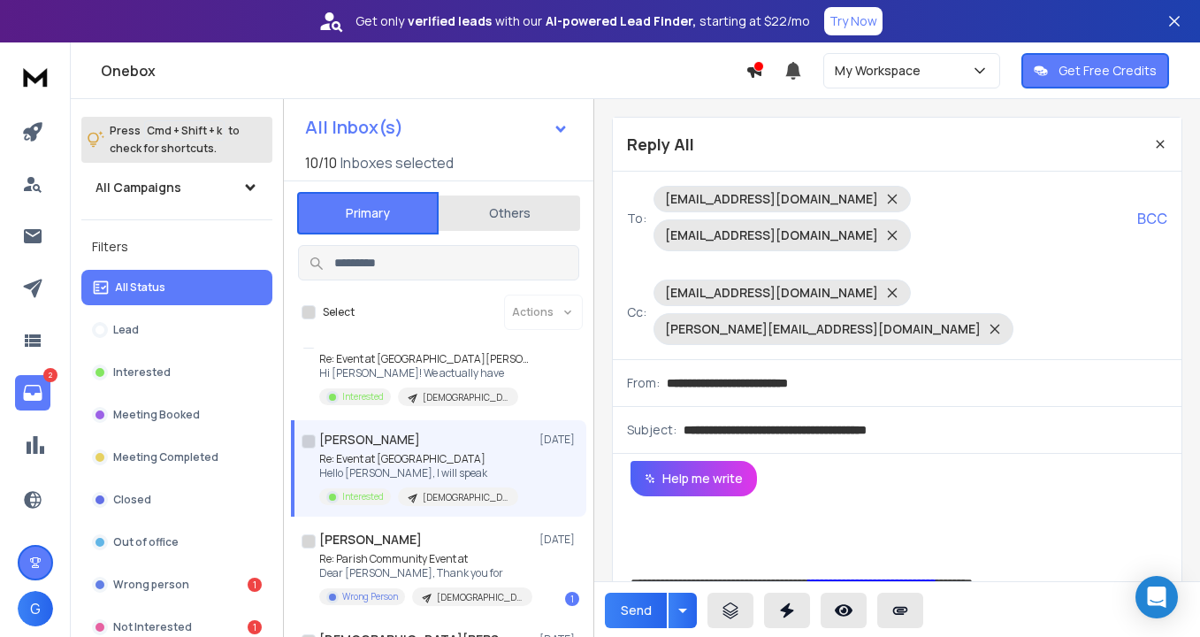
click at [885, 236] on icon at bounding box center [892, 235] width 14 height 14
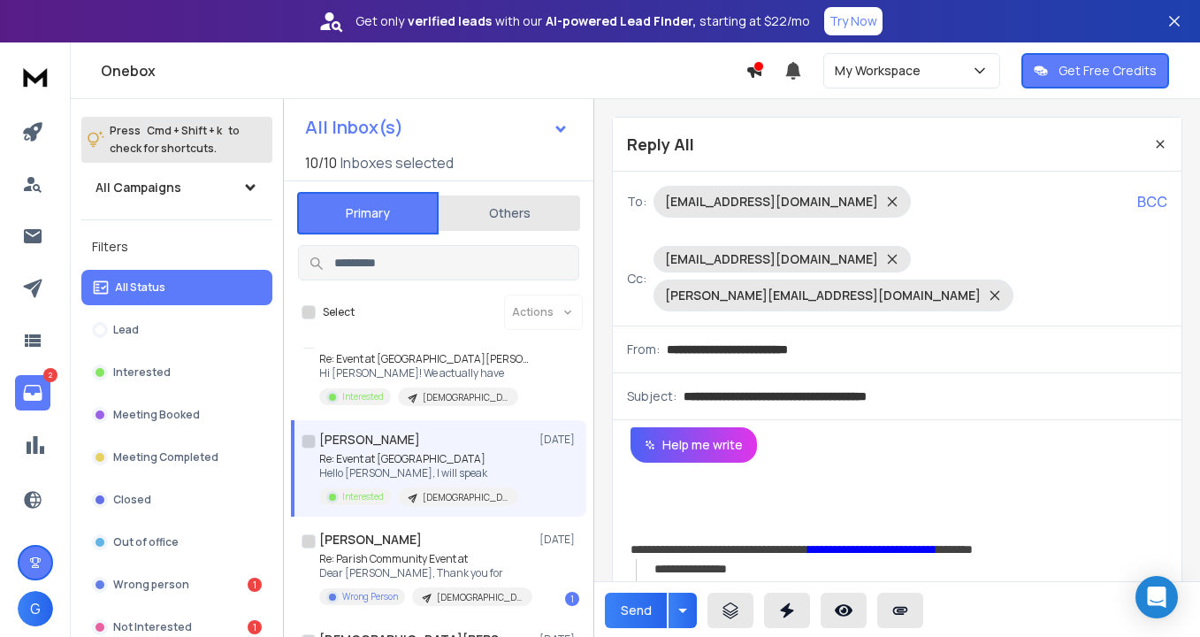
click at [926, 196] on input at bounding box center [980, 202] width 124 height 32
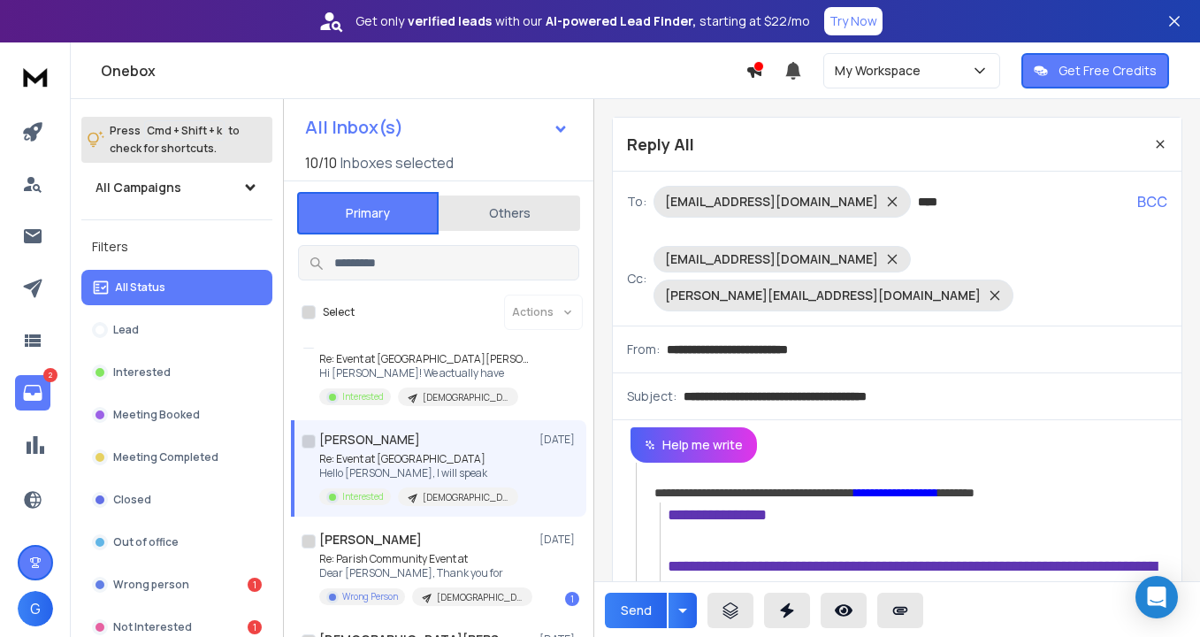
scroll to position [449, 0]
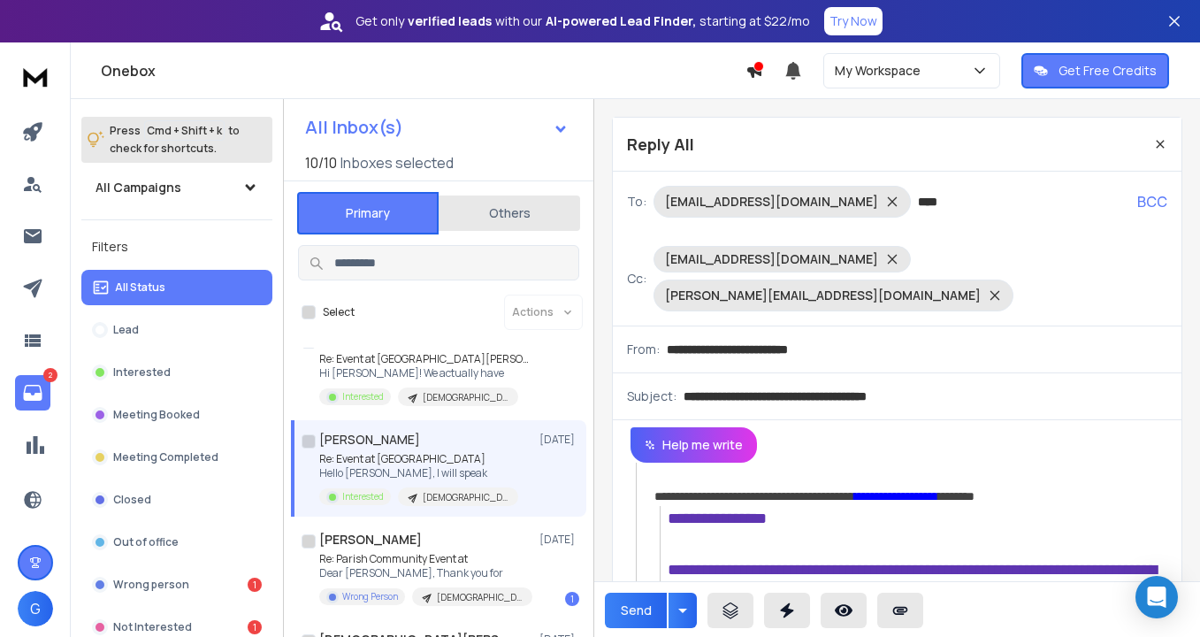
type input "****"
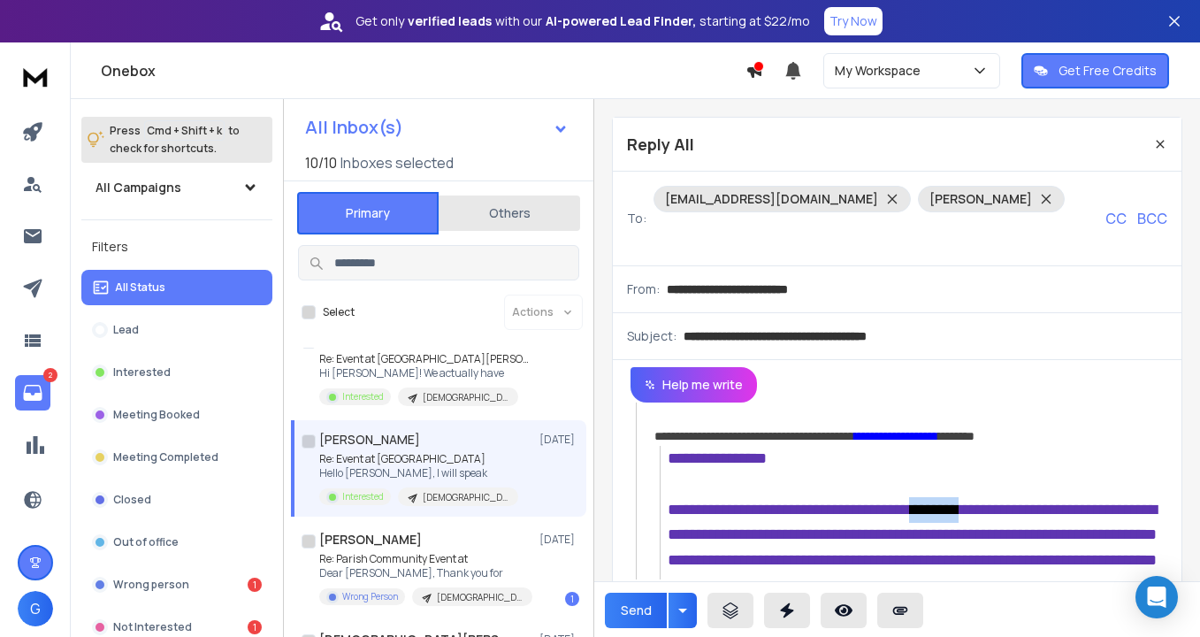
drag, startPoint x: 934, startPoint y: 495, endPoint x: 989, endPoint y: 496, distance: 55.7
drag, startPoint x: 1058, startPoint y: 433, endPoint x: 926, endPoint y: 437, distance: 132.7
click at [926, 437] on div "**********" at bounding box center [907, 435] width 506 height 19
click at [925, 436] on div "**********" at bounding box center [907, 435] width 506 height 19
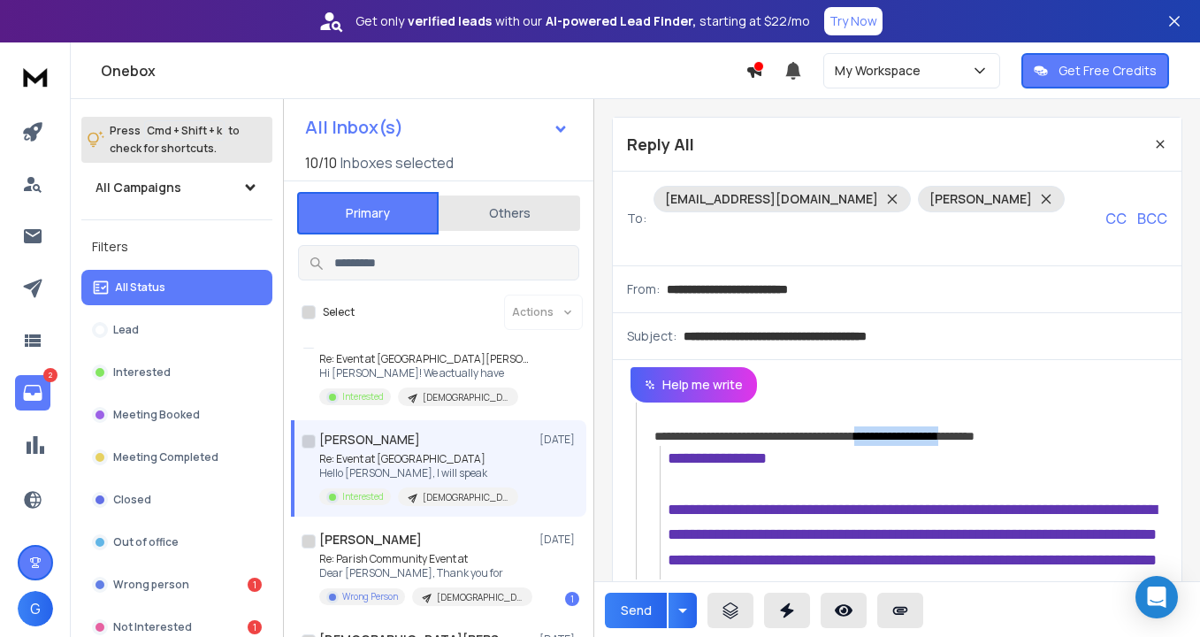
drag, startPoint x: 926, startPoint y: 432, endPoint x: 1057, endPoint y: 432, distance: 130.8
click at [1057, 432] on div "**********" at bounding box center [907, 435] width 506 height 19
copy link "**********"
click at [885, 193] on icon at bounding box center [892, 199] width 14 height 14
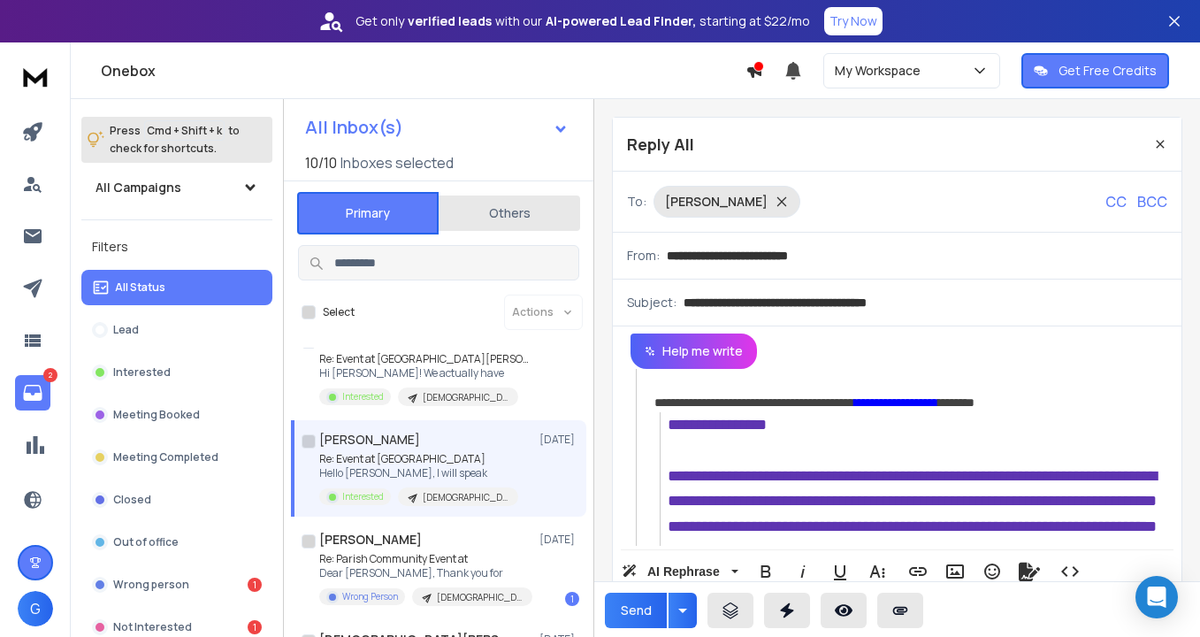
click at [774, 199] on icon at bounding box center [781, 201] width 14 height 14
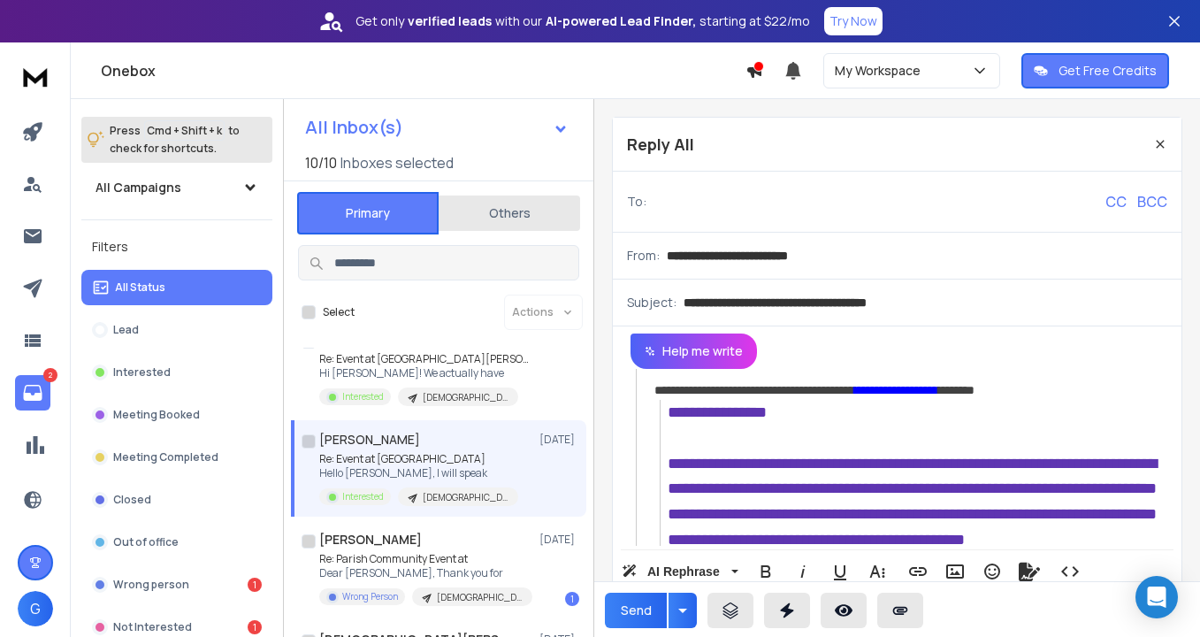
scroll to position [0, 0]
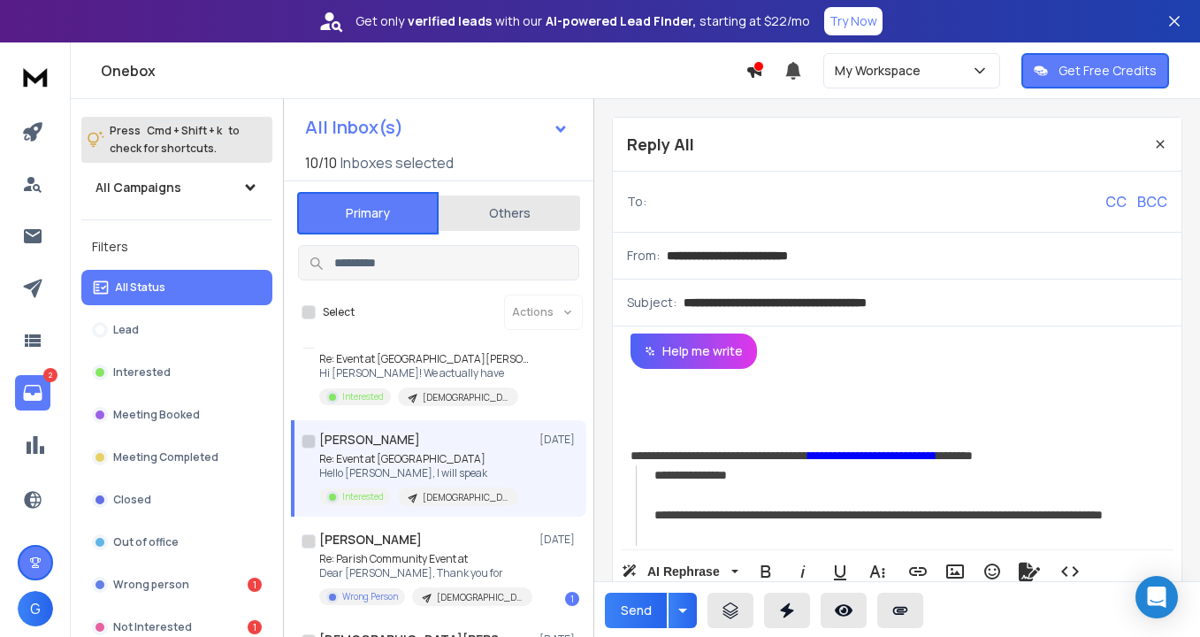
click at [1153, 139] on icon at bounding box center [1160, 144] width 14 height 14
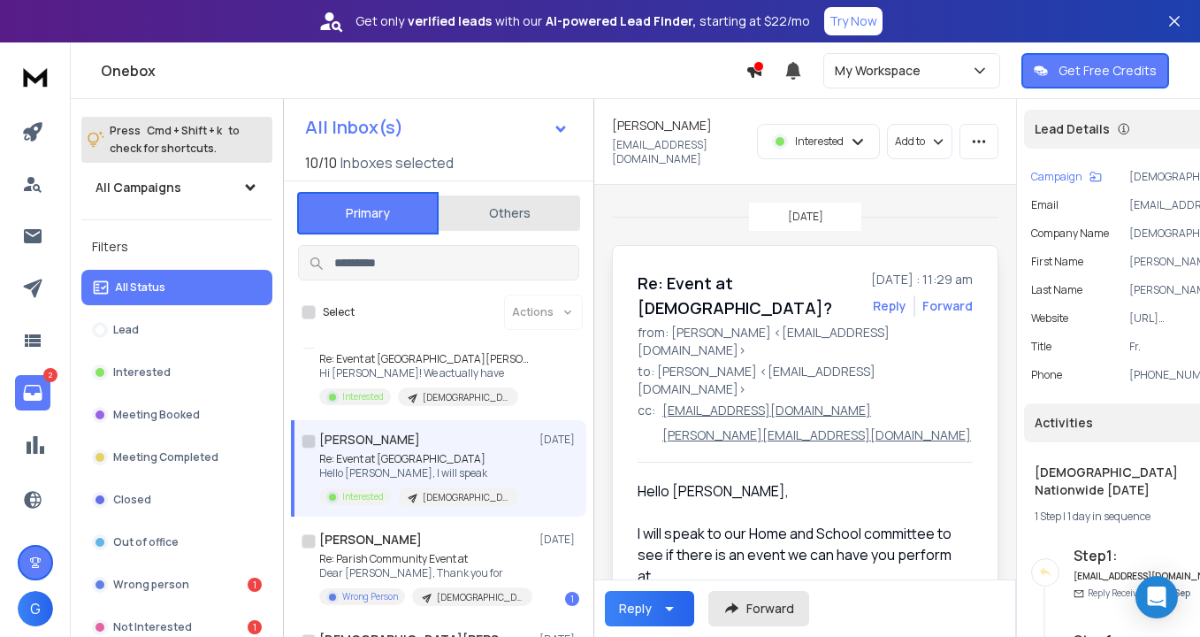
click at [753, 625] on button "Forward" at bounding box center [758, 608] width 101 height 35
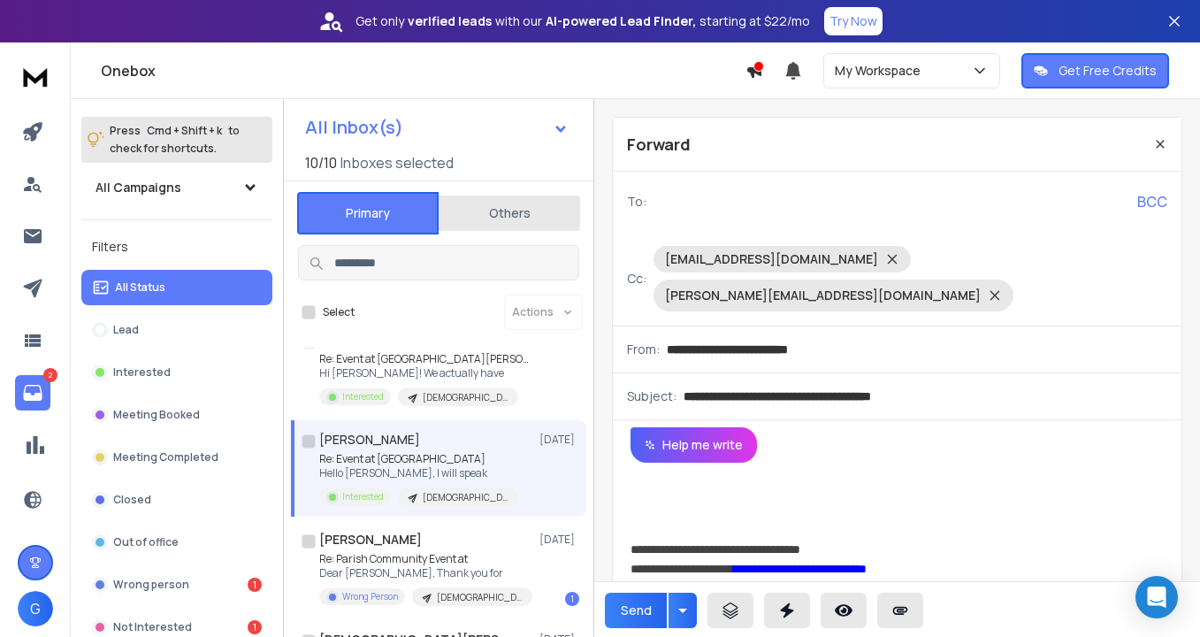
click at [713, 205] on input at bounding box center [715, 202] width 124 height 32
click at [928, 309] on div "[EMAIL_ADDRESS][DOMAIN_NAME] [PERSON_NAME][EMAIL_ADDRESS][DOMAIN_NAME]" at bounding box center [910, 278] width 514 height 65
click at [797, 203] on div at bounding box center [891, 202] width 477 height 32
click at [721, 202] on input at bounding box center [715, 202] width 124 height 32
type input "**********"
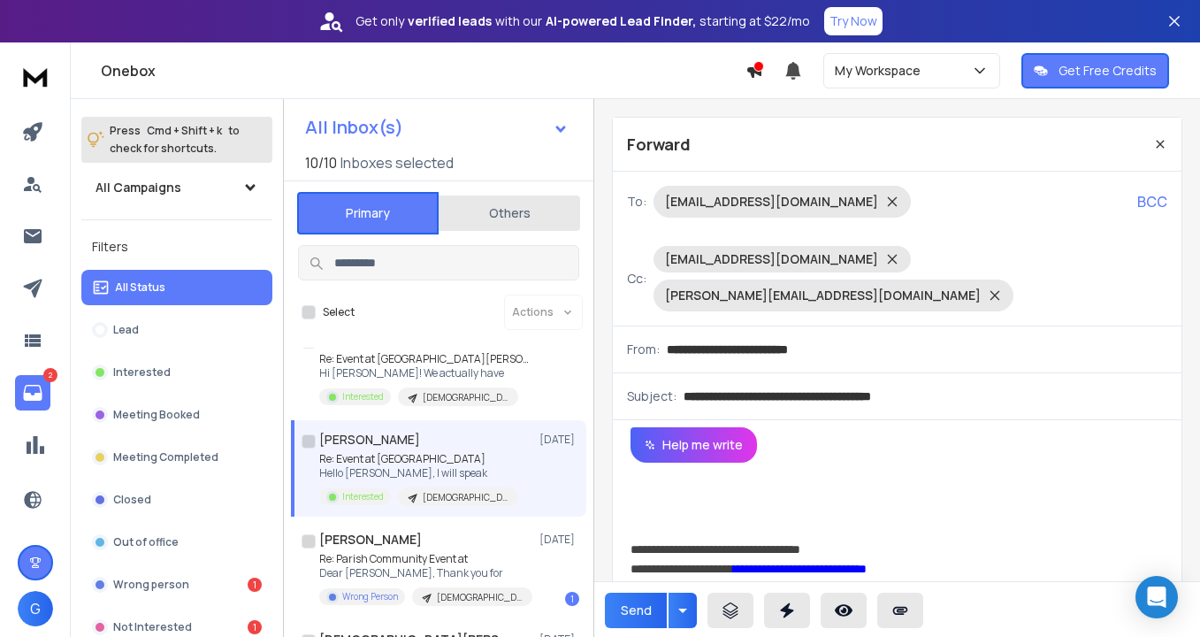
click at [885, 259] on icon at bounding box center [892, 259] width 14 height 14
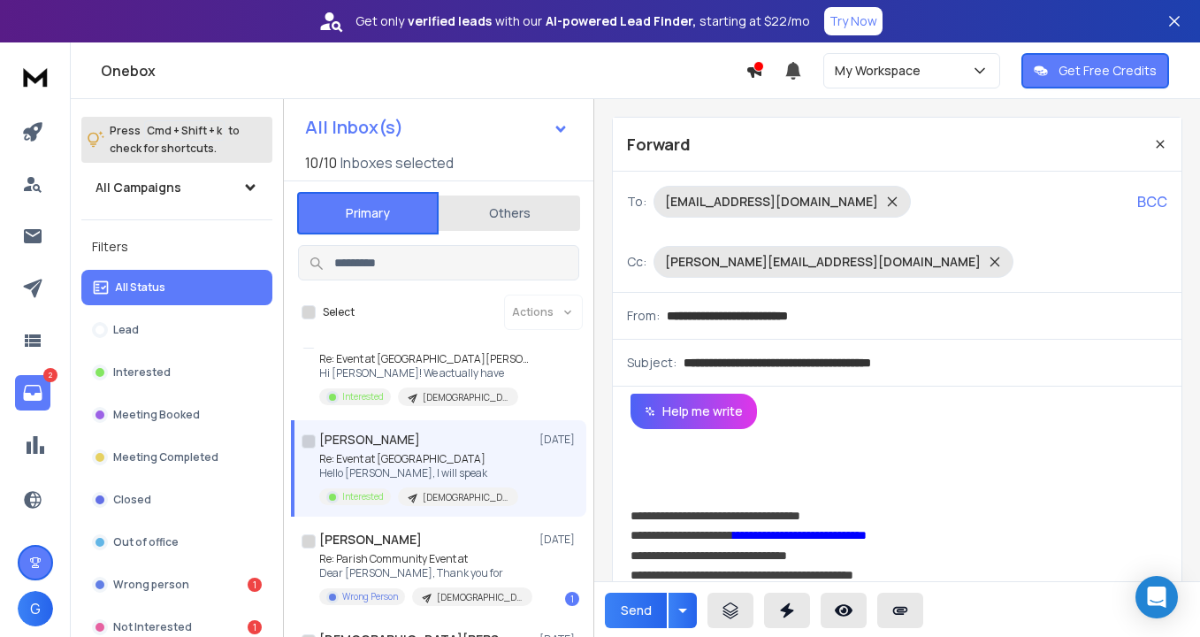
click at [987, 264] on icon at bounding box center [994, 262] width 14 height 14
click at [629, 614] on button "Send" at bounding box center [636, 609] width 62 height 35
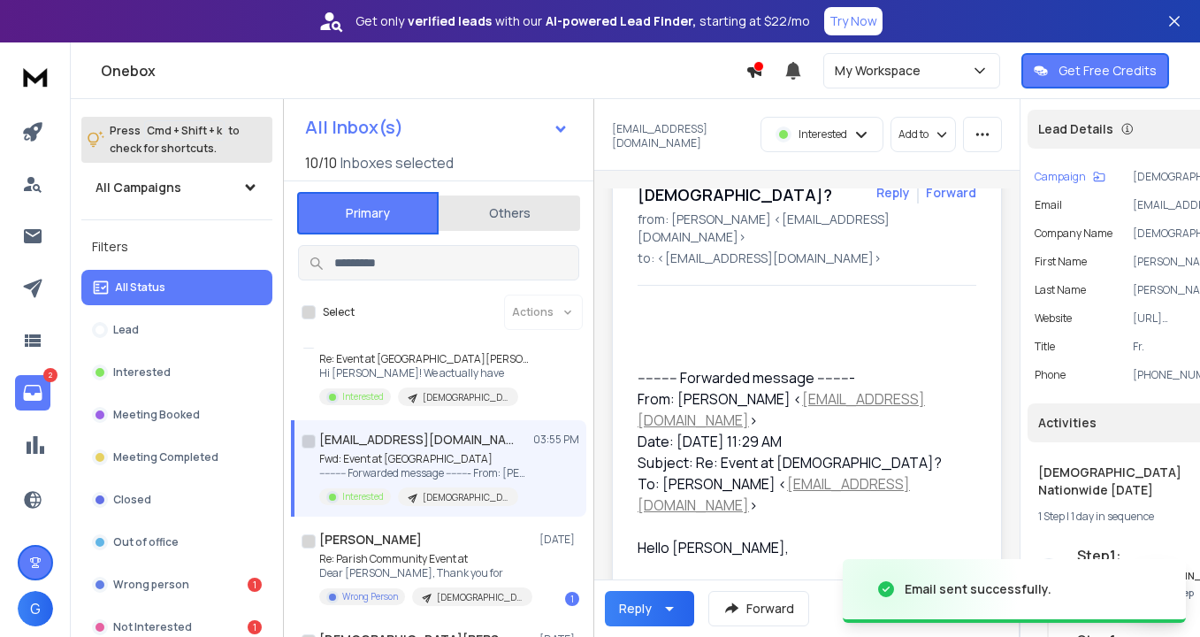
scroll to position [98, 0]
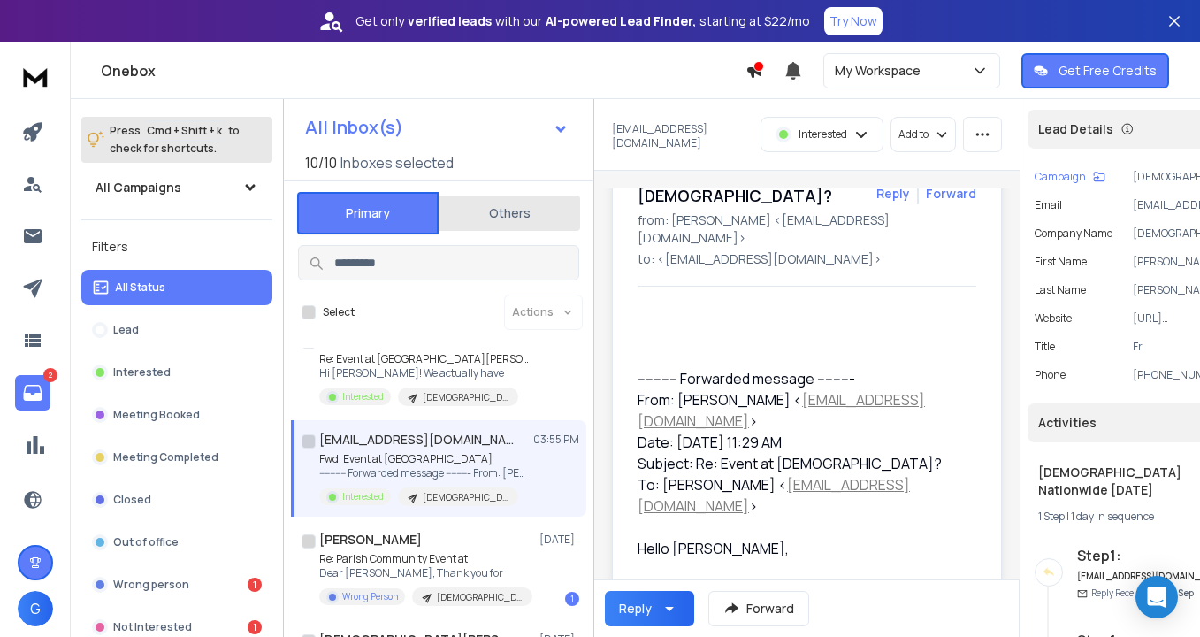
drag, startPoint x: 643, startPoint y: 404, endPoint x: 864, endPoint y: 403, distance: 221.0
click at [864, 403] on div "From: [PERSON_NAME] < [EMAIL_ADDRESS][DOMAIN_NAME] >" at bounding box center [799, 410] width 324 height 42
copy link "[EMAIL_ADDRESS][DOMAIN_NAME]"
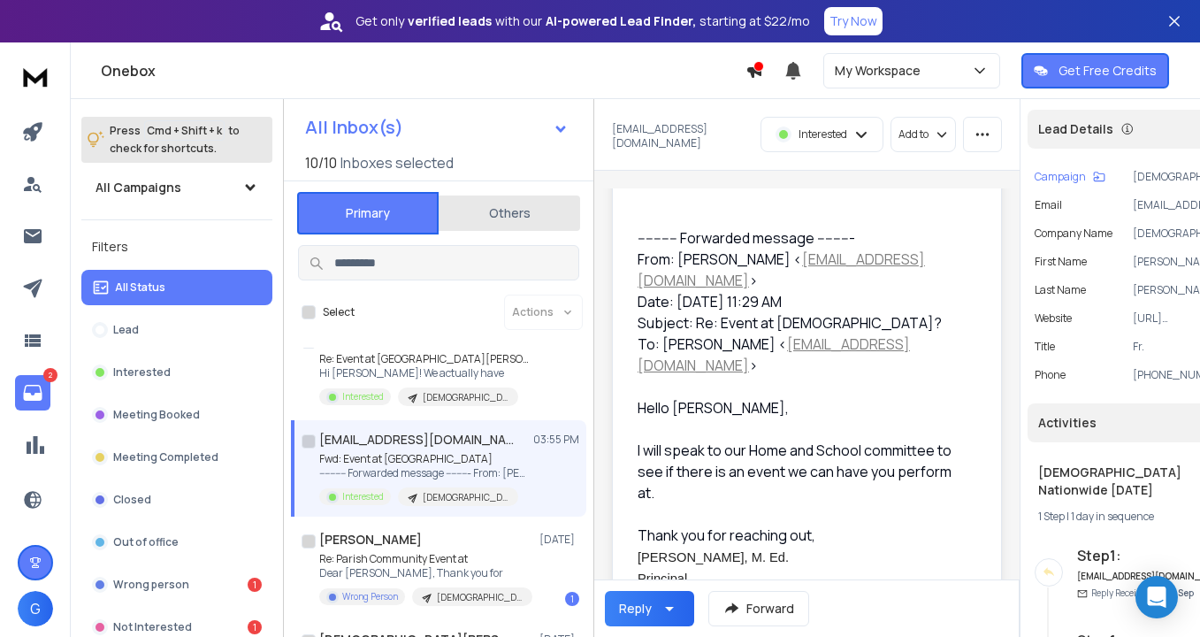
scroll to position [242, 0]
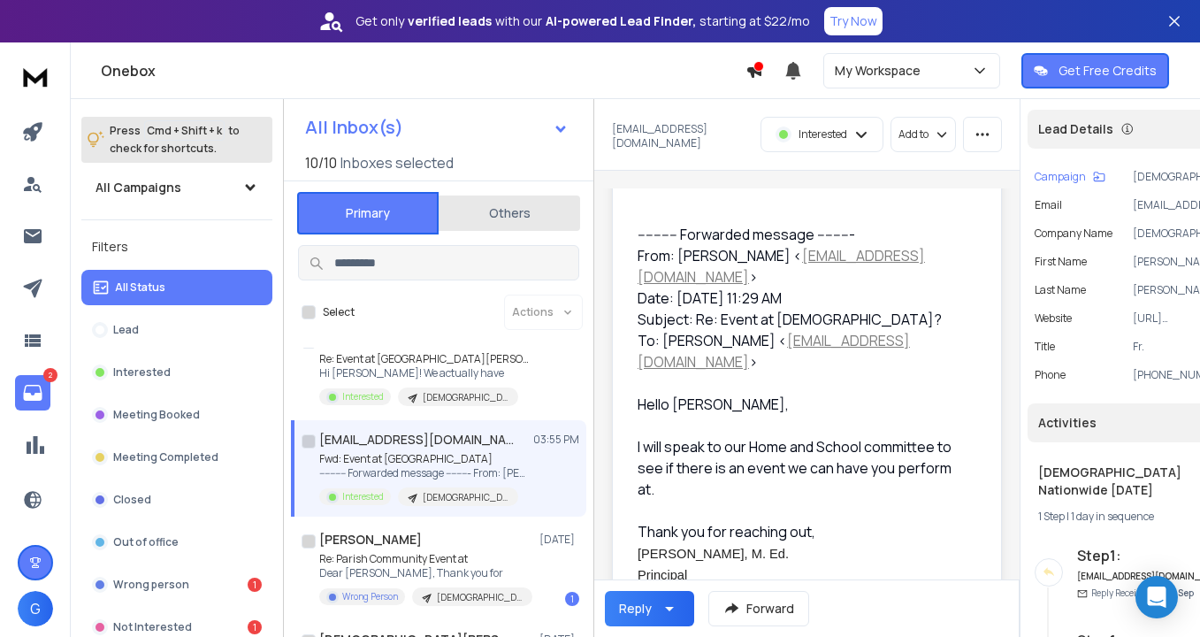
click at [644, 611] on div "Reply" at bounding box center [635, 608] width 33 height 18
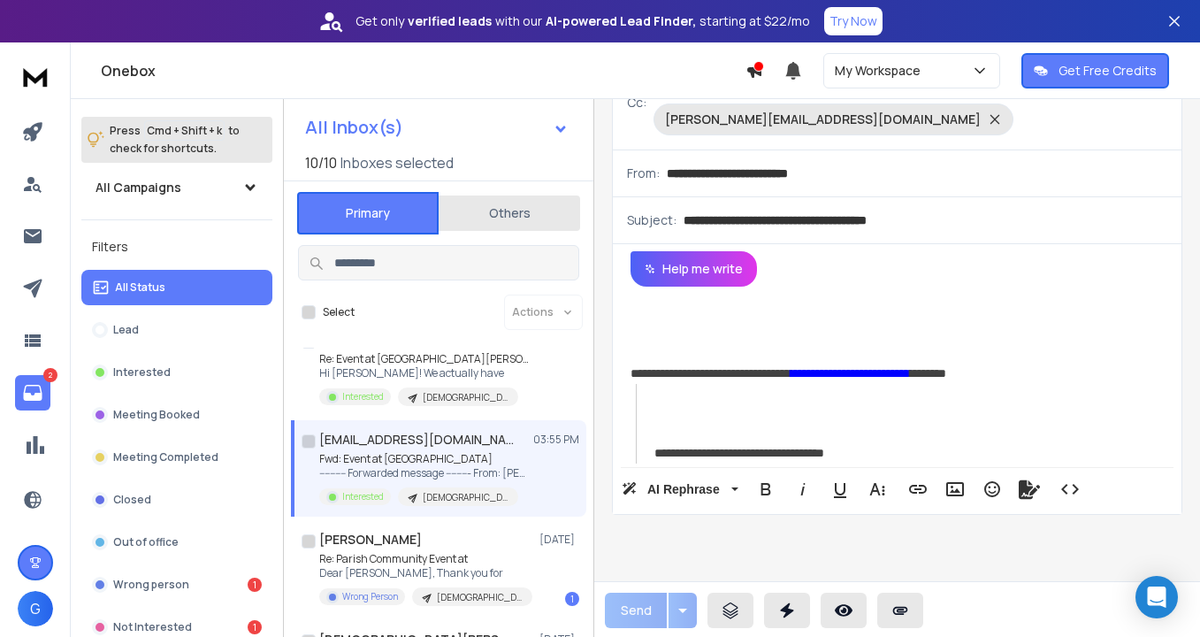
scroll to position [0, 0]
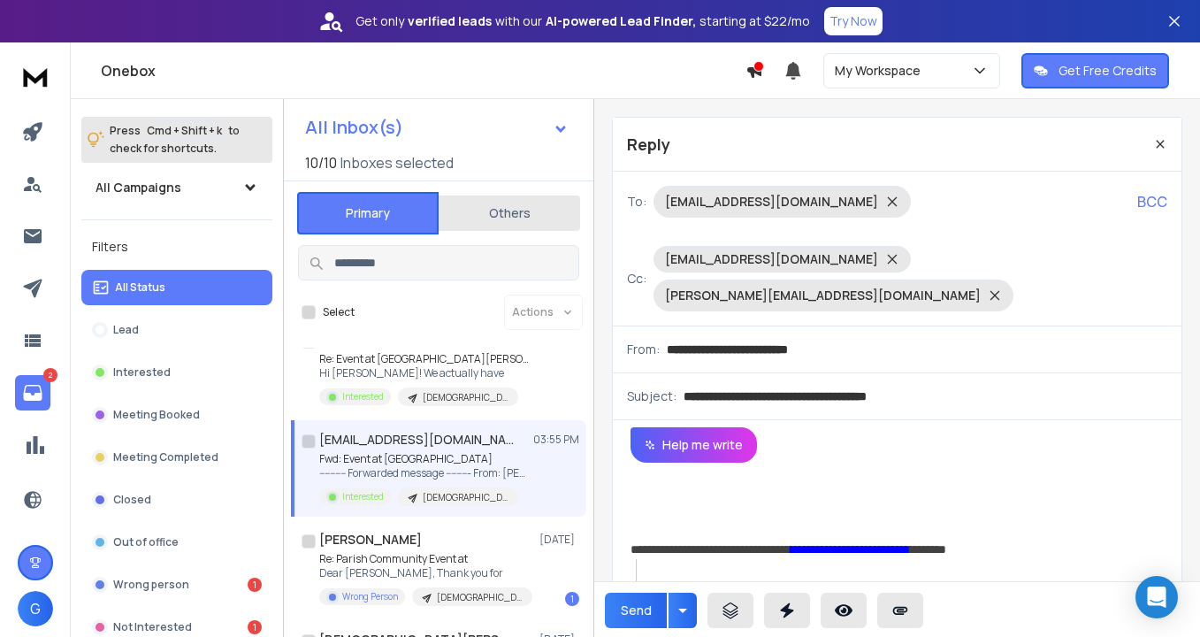
click at [980, 286] on p "[PERSON_NAME][EMAIL_ADDRESS][DOMAIN_NAME]" at bounding box center [823, 295] width 316 height 18
copy p
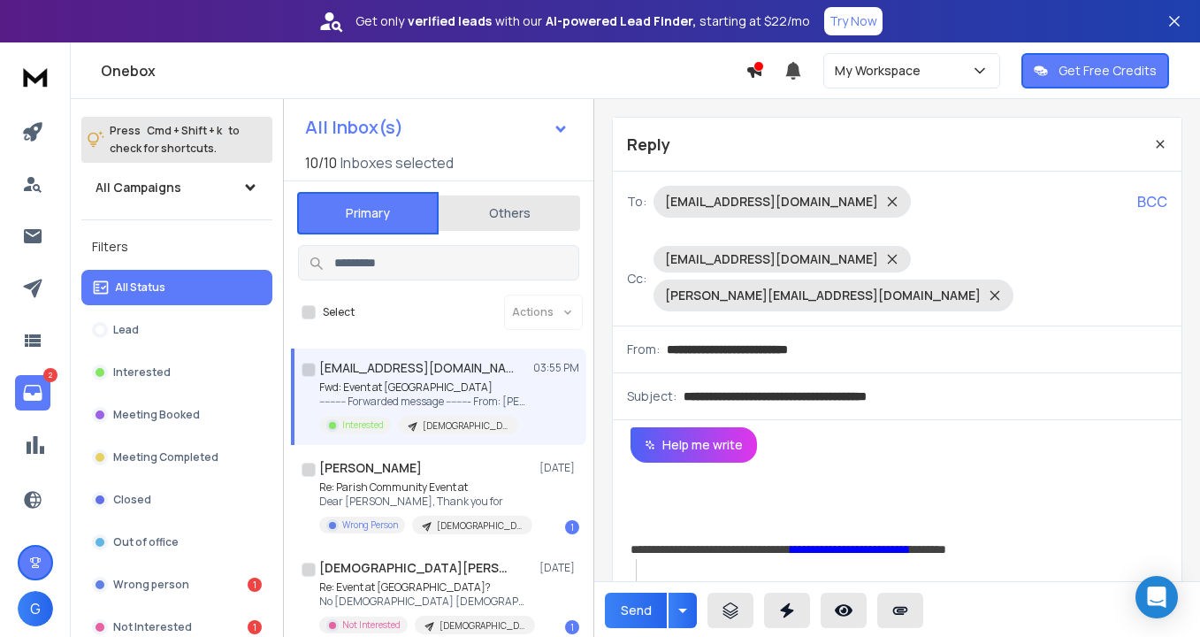
scroll to position [615, 0]
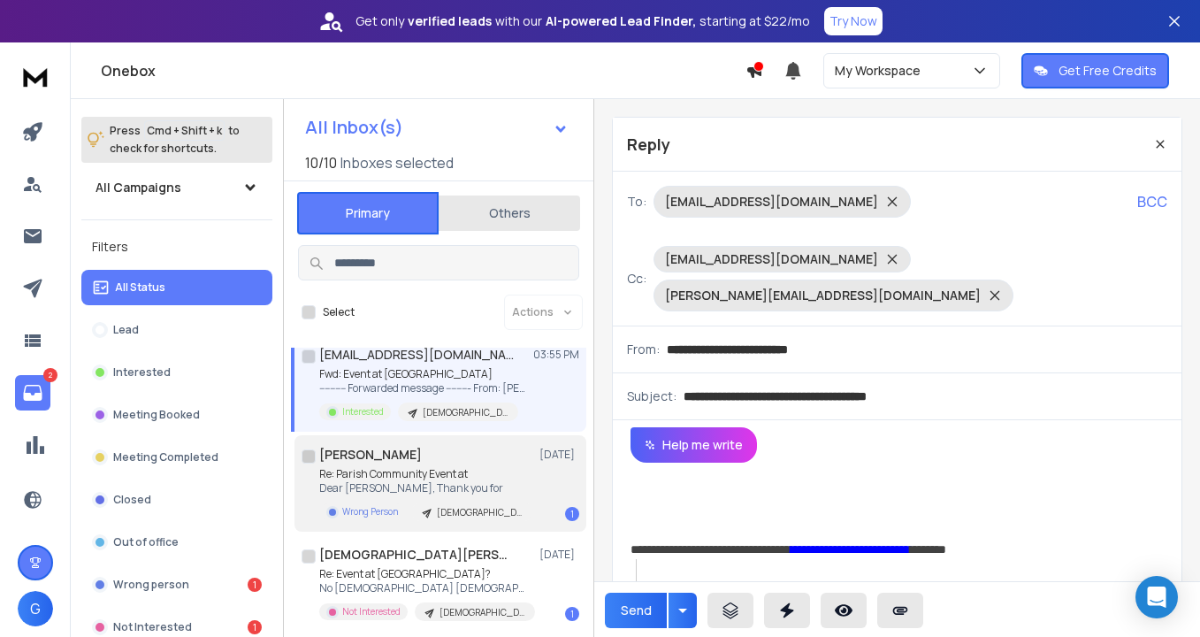
click at [437, 472] on p "Re: Parish Community Event at" at bounding box center [425, 474] width 212 height 14
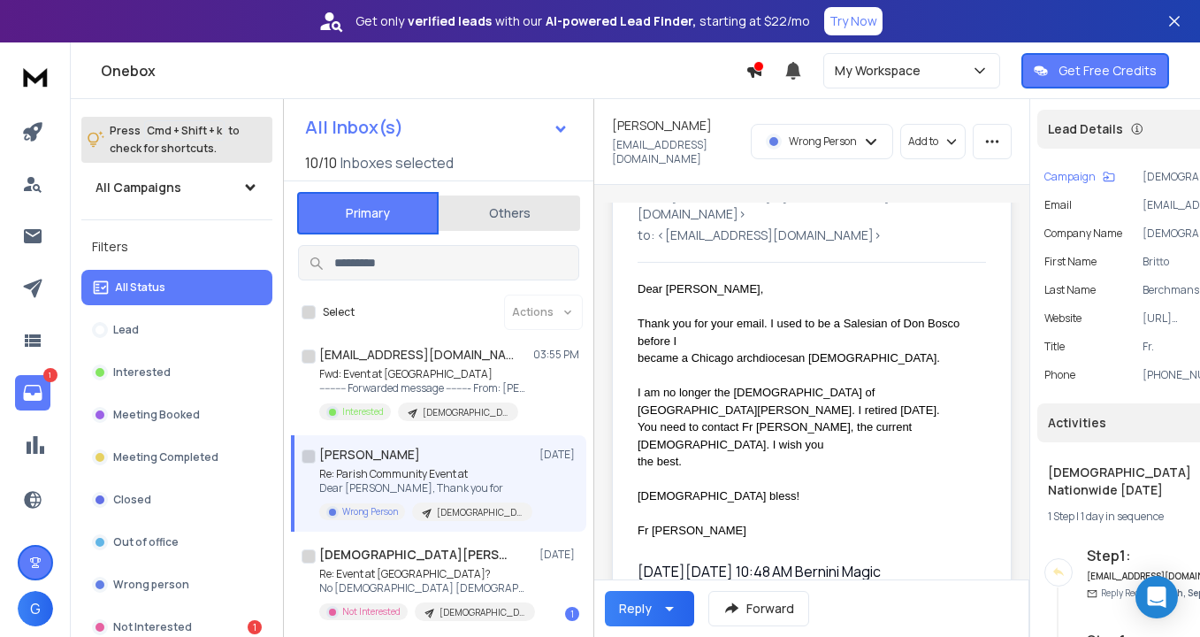
scroll to position [162, 0]
click at [315, 457] on button "button" at bounding box center [308, 456] width 14 height 14
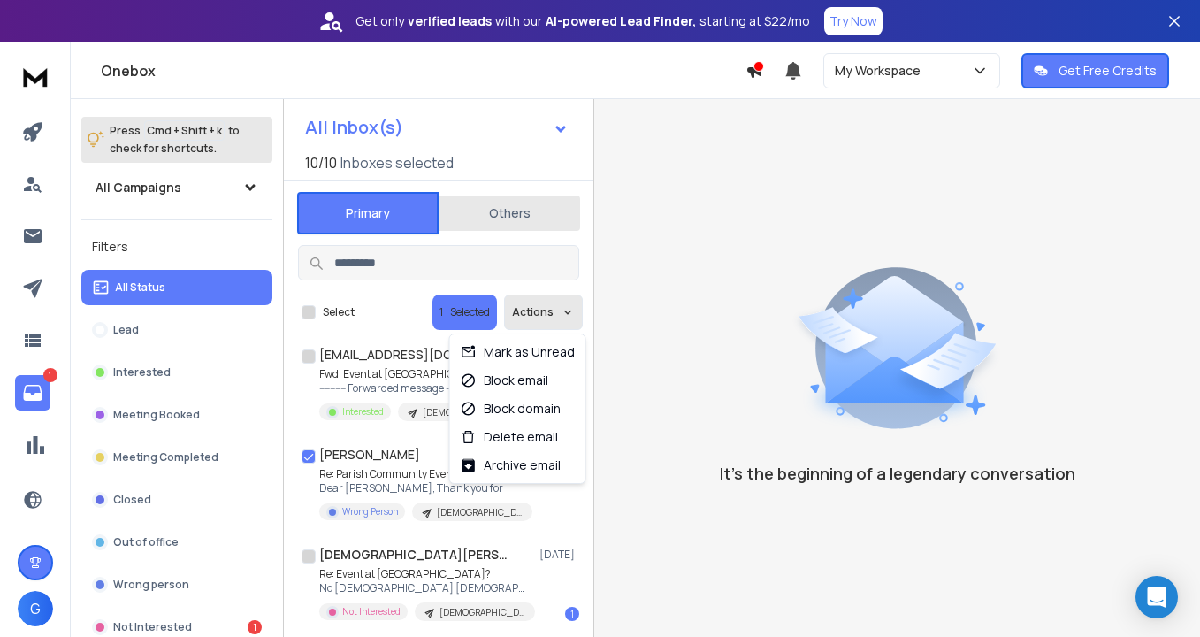
click at [555, 316] on button "Actions" at bounding box center [543, 311] width 79 height 35
click at [536, 355] on div "Mark as Unread" at bounding box center [518, 352] width 114 height 18
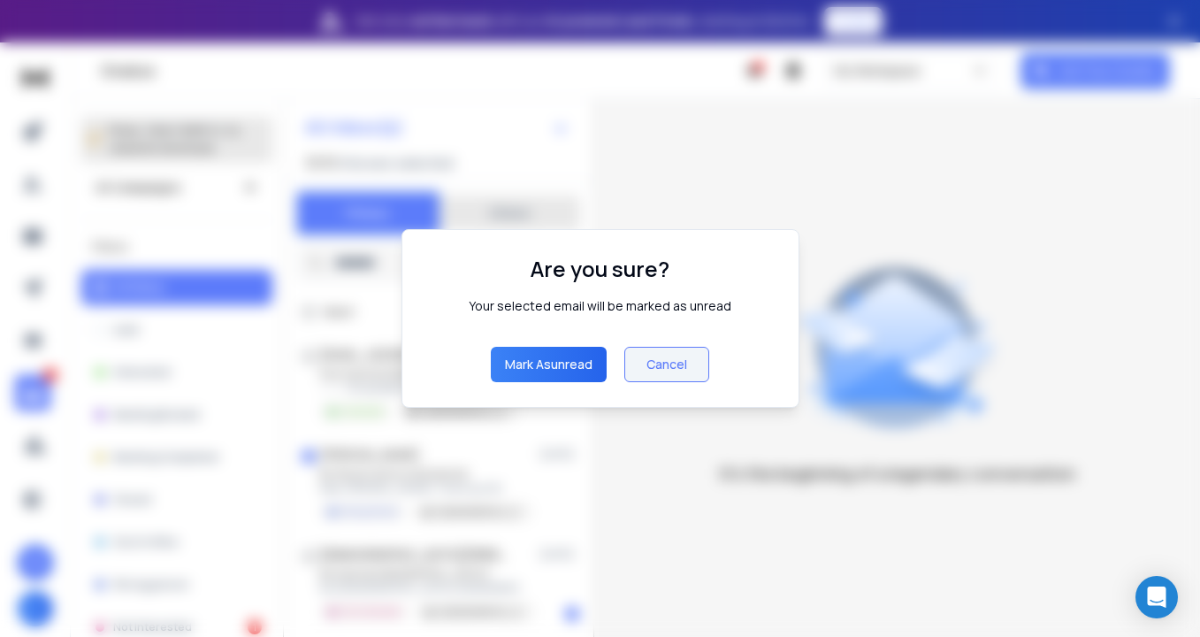
click at [552, 371] on p "Mark as unread" at bounding box center [549, 364] width 88 height 18
click at [532, 369] on p "Mark as unread" at bounding box center [549, 364] width 88 height 18
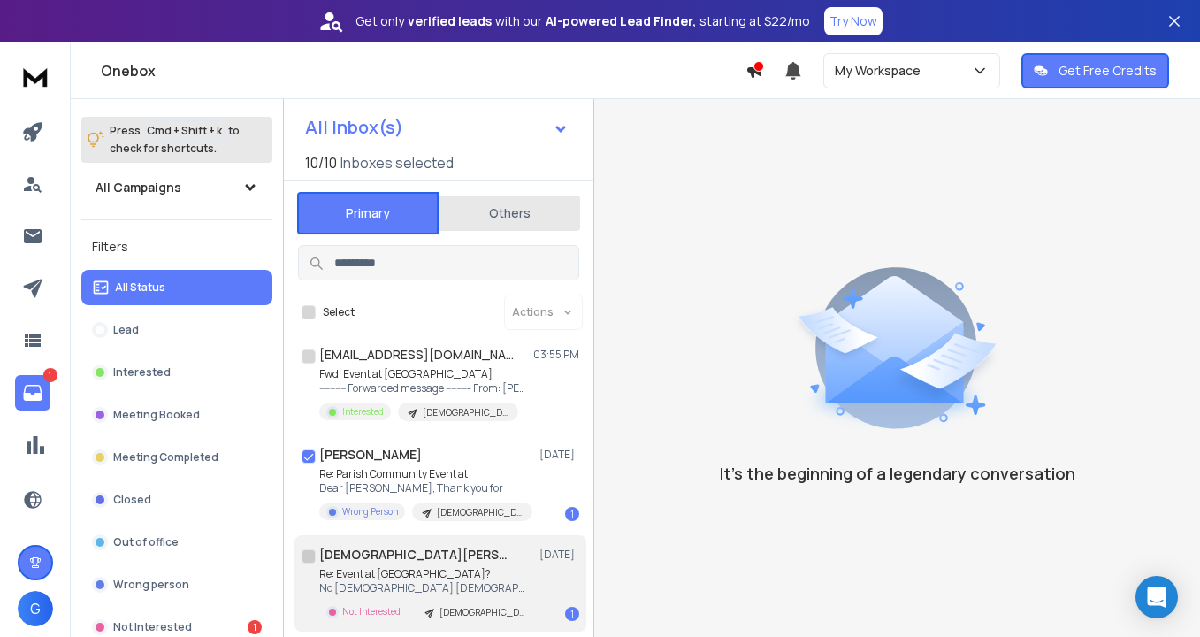
click at [484, 563] on div "[DEMOGRAPHIC_DATA][PERSON_NAME] [DATE] Re: Event at [DEMOGRAPHIC_DATA][GEOGRAPH…" at bounding box center [449, 582] width 260 height 75
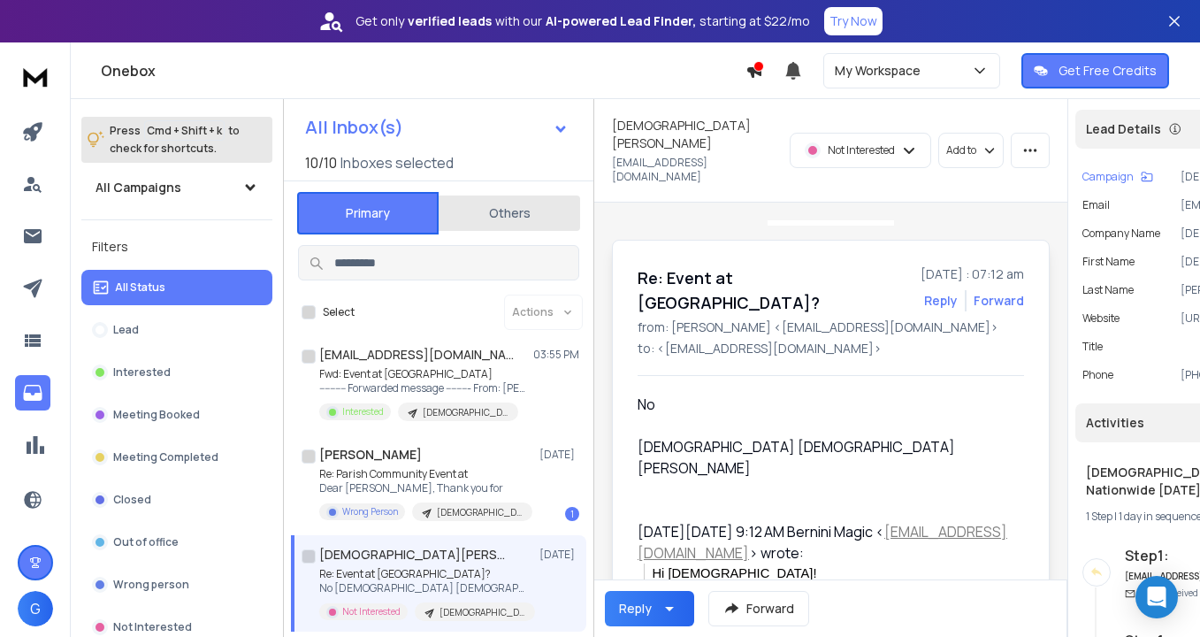
scroll to position [9, 0]
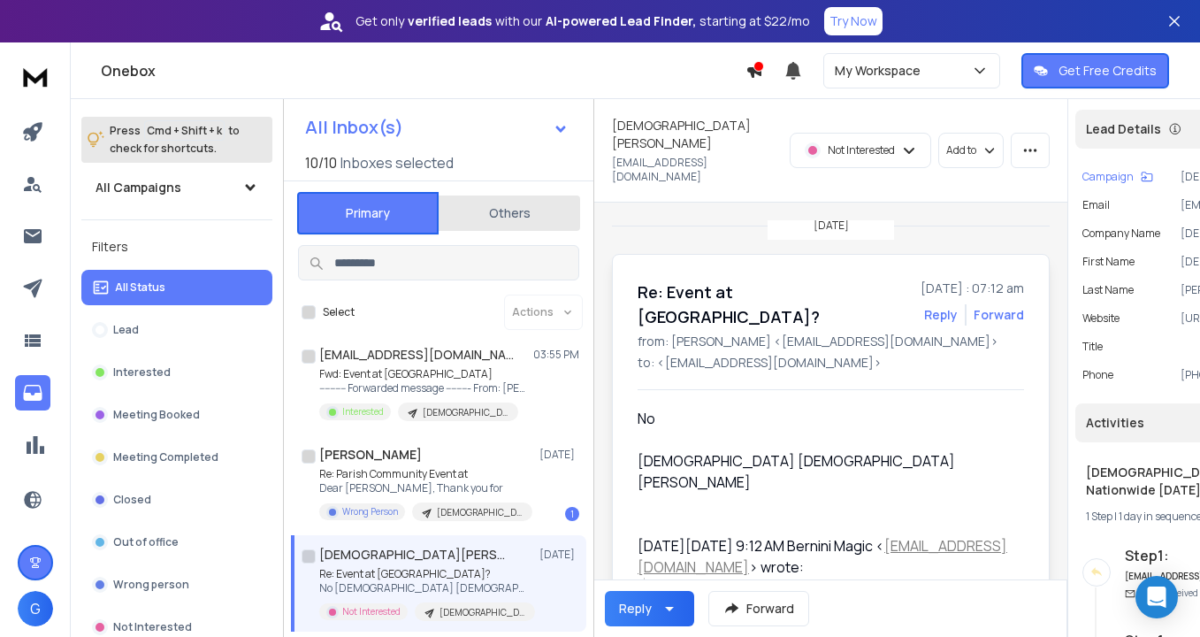
click at [789, 332] on p "from: [PERSON_NAME] <[EMAIL_ADDRESS][DOMAIN_NAME]>" at bounding box center [830, 341] width 386 height 18
click at [785, 332] on p "from: [PERSON_NAME] <[EMAIL_ADDRESS][DOMAIN_NAME]>" at bounding box center [830, 341] width 386 height 18
click at [787, 332] on p "from: [PERSON_NAME] <[EMAIL_ADDRESS][DOMAIN_NAME]>" at bounding box center [830, 341] width 386 height 18
drag, startPoint x: 669, startPoint y: 315, endPoint x: 918, endPoint y: 305, distance: 248.6
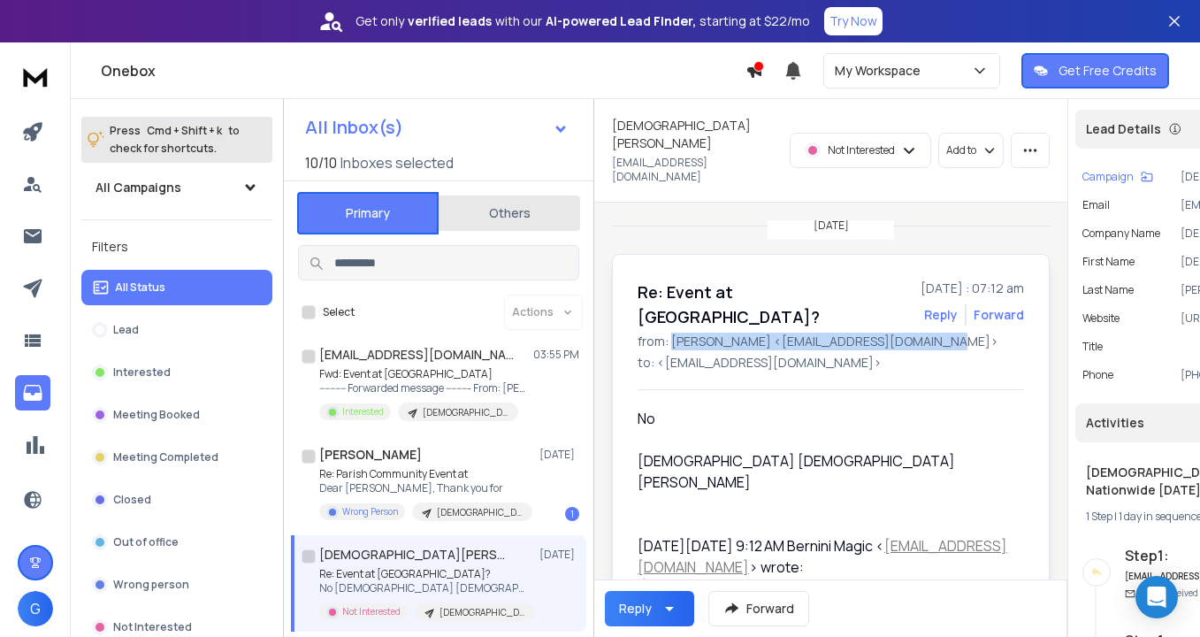
click at [918, 332] on p "from: [PERSON_NAME] <[EMAIL_ADDRESS][DOMAIN_NAME]>" at bounding box center [830, 341] width 386 height 18
copy p "[PERSON_NAME] <[EMAIL_ADDRESS][DOMAIN_NAME]"
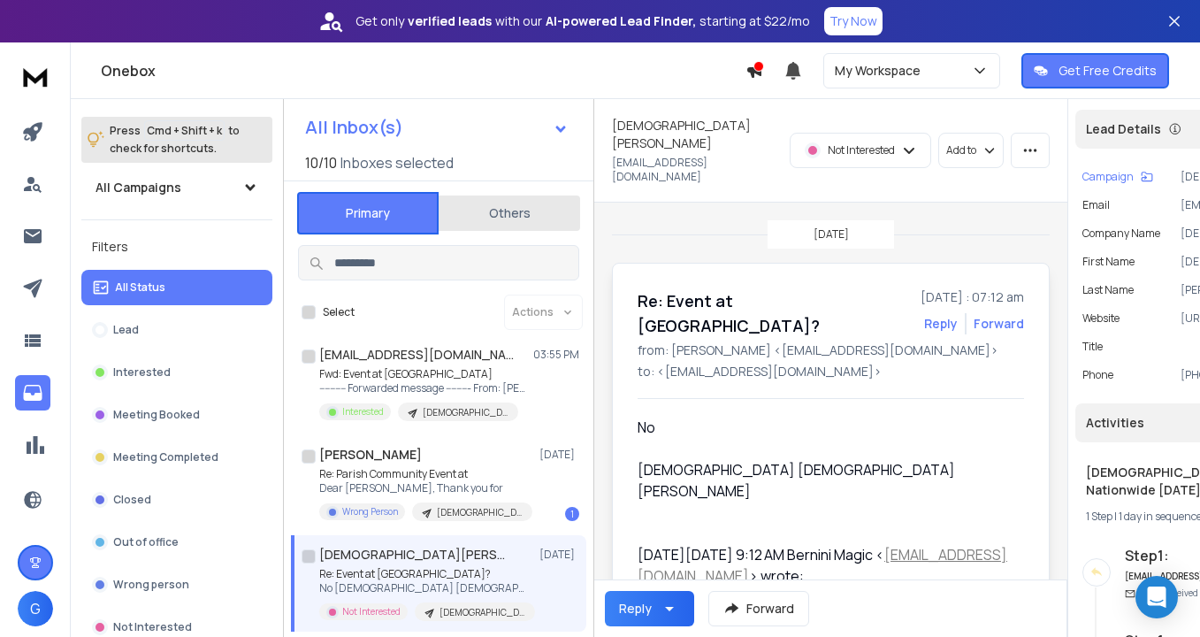
click at [690, 184] on div "[DEMOGRAPHIC_DATA][PERSON_NAME] [PERSON_NAME] [EMAIL_ADDRESS][DOMAIN_NAME] Not …" at bounding box center [830, 417] width 473 height 637
click at [950, 143] on p "Add to" at bounding box center [961, 150] width 30 height 14
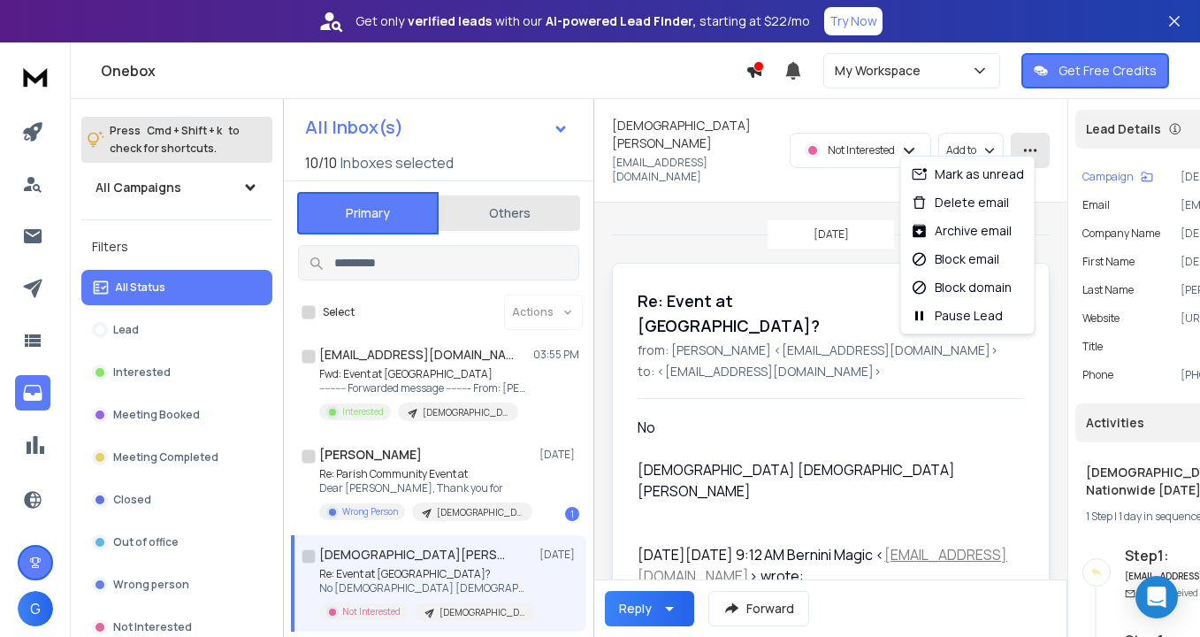
click at [1022, 142] on icon "button" at bounding box center [1030, 150] width 16 height 16
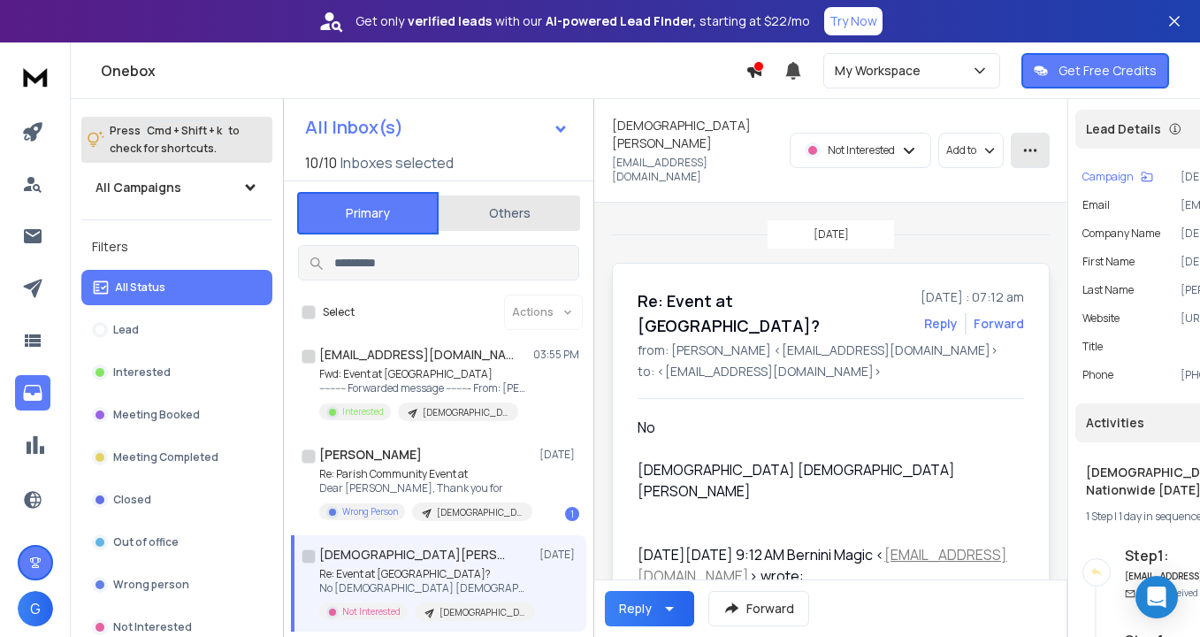
click at [1022, 142] on icon "button" at bounding box center [1030, 150] width 16 height 16
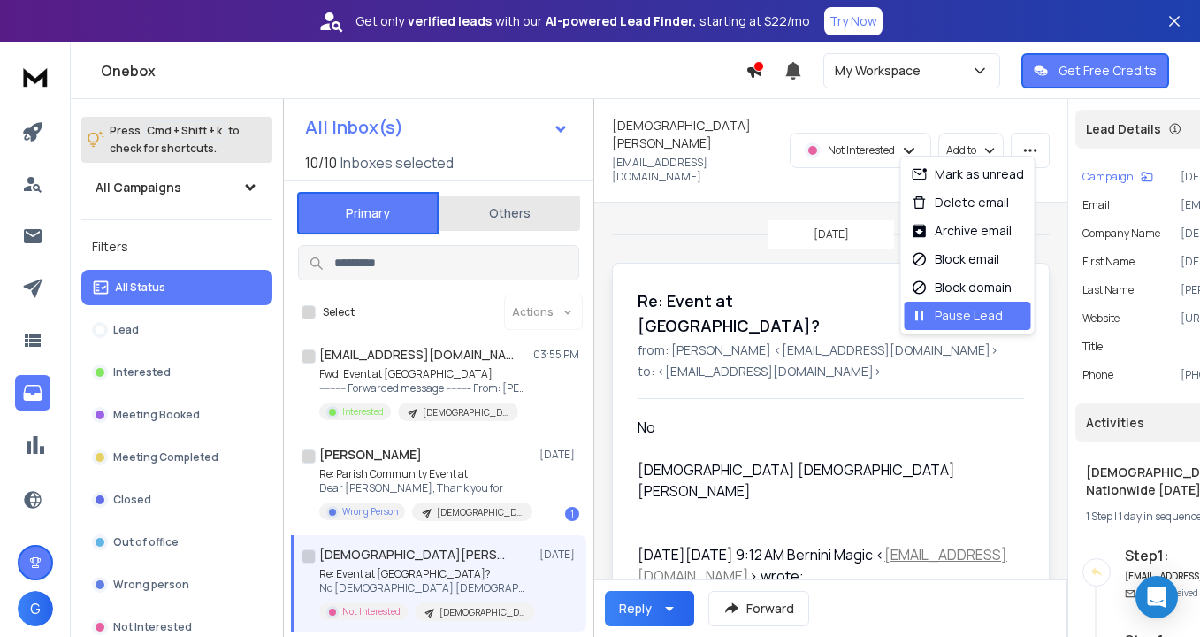
click at [961, 322] on div "Pause Lead" at bounding box center [956, 316] width 91 height 18
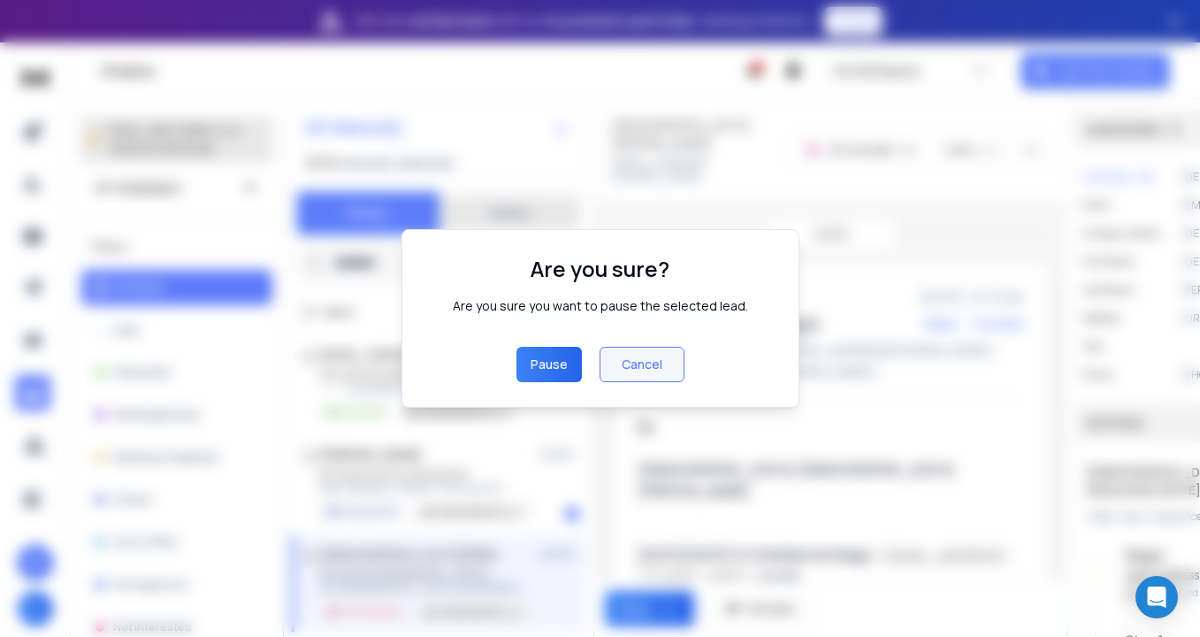
click at [619, 377] on button "Cancel" at bounding box center [641, 364] width 85 height 35
